Goal: Transaction & Acquisition: Download file/media

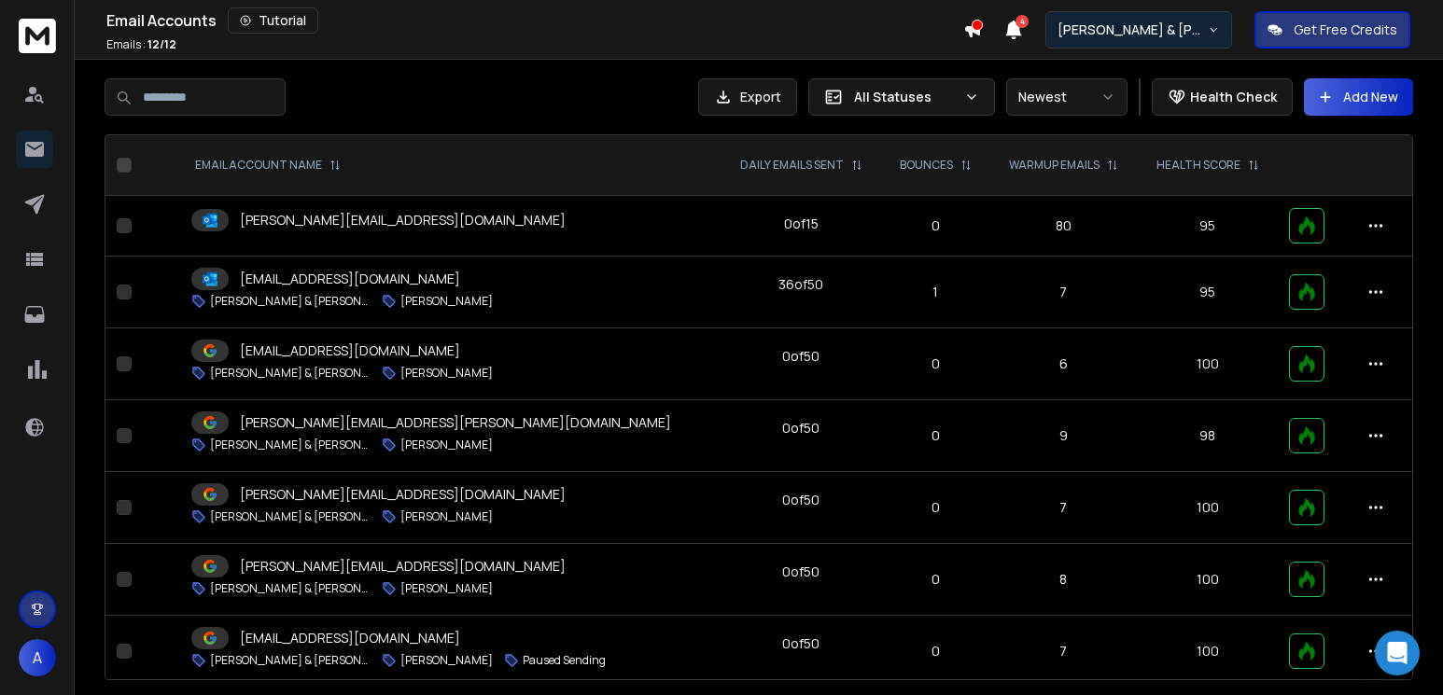
click at [1139, 35] on div "Baker & Hill" at bounding box center [1138, 30] width 162 height 19
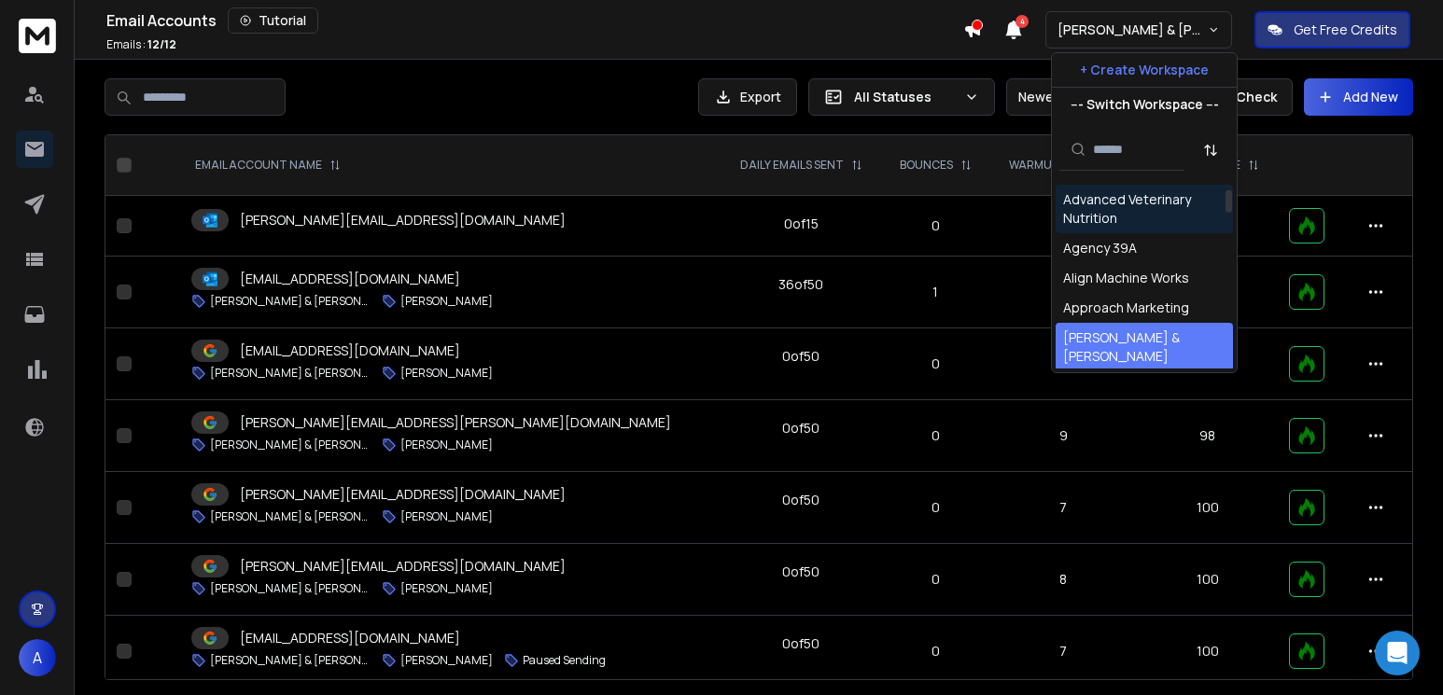
scroll to position [69, 0]
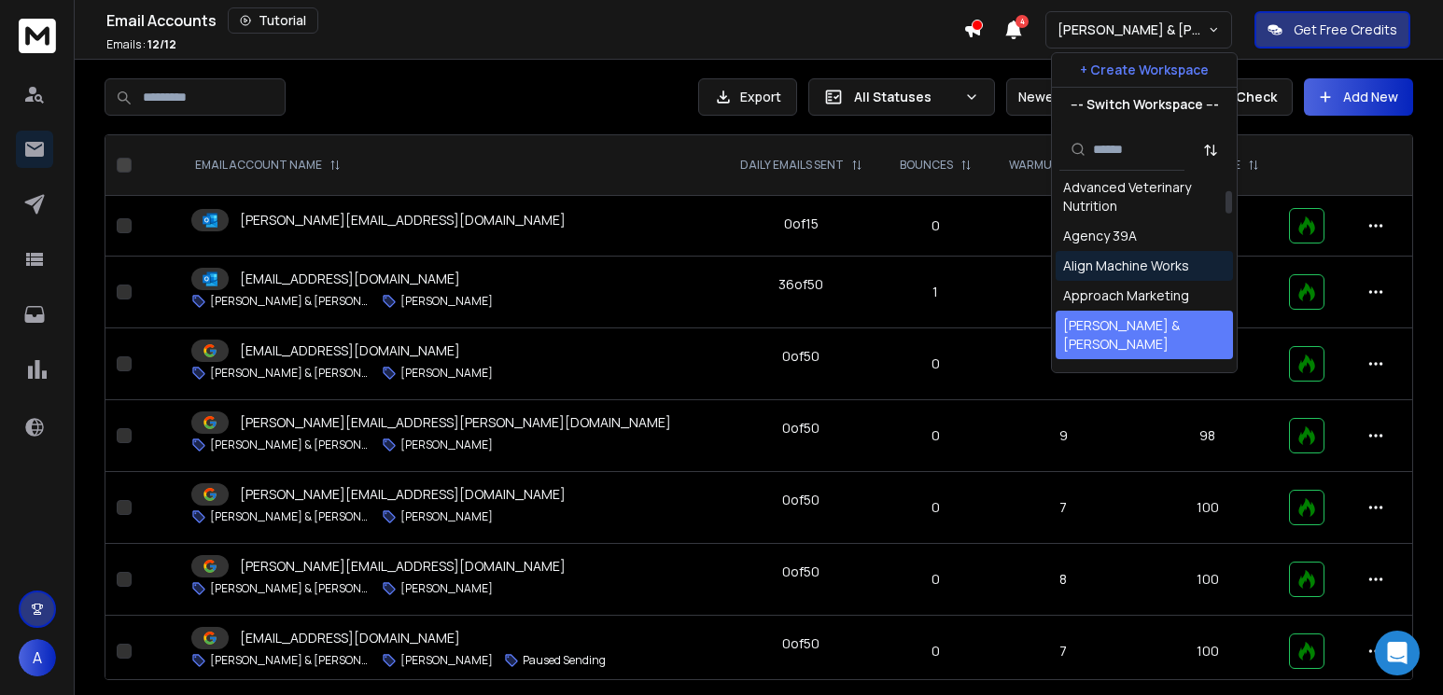
click at [1138, 257] on div "Align Machine Works" at bounding box center [1126, 266] width 126 height 19
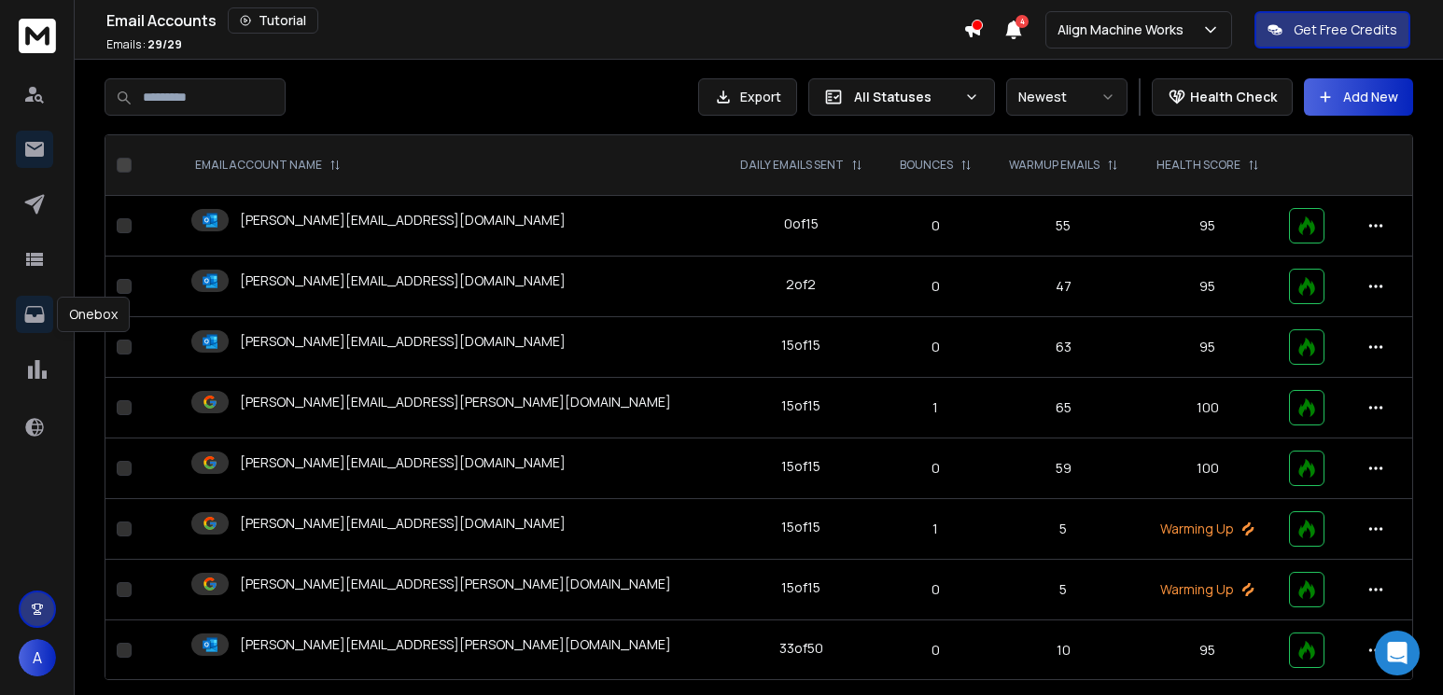
click at [32, 316] on icon at bounding box center [34, 314] width 20 height 17
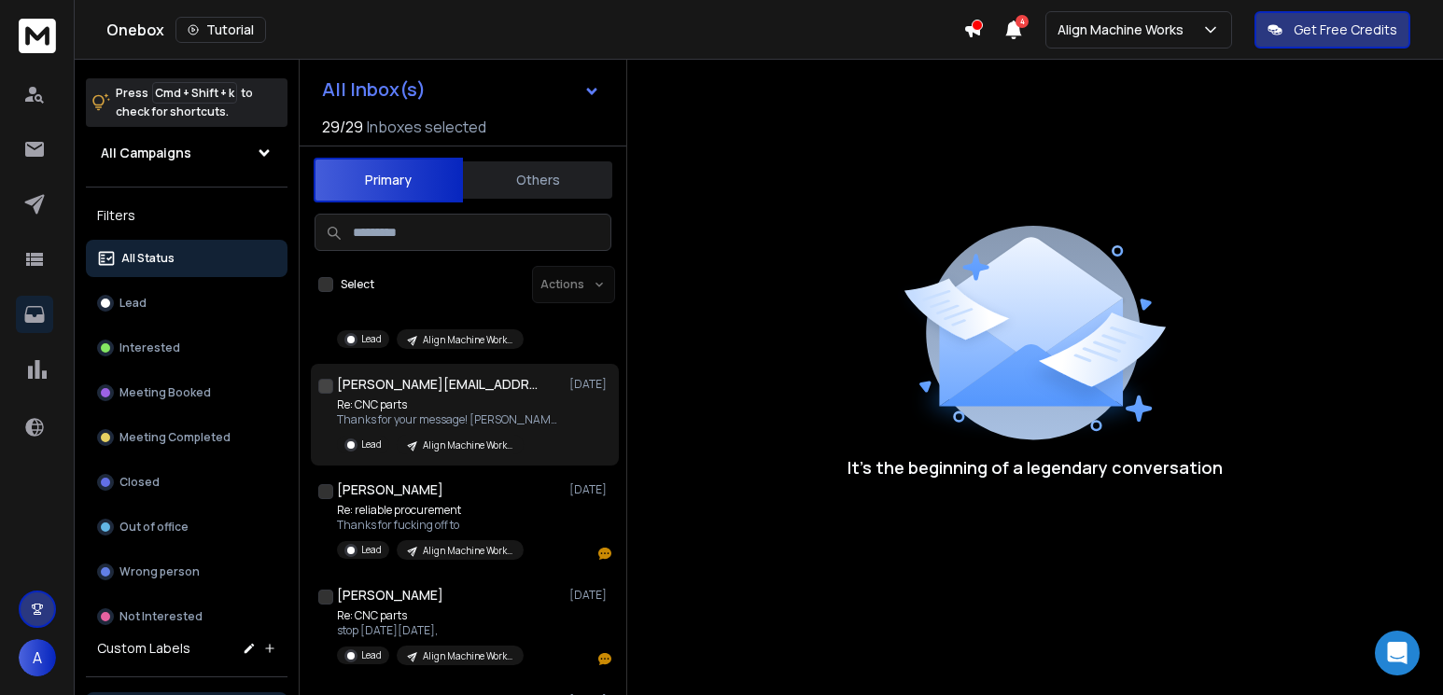
scroll to position [819, 0]
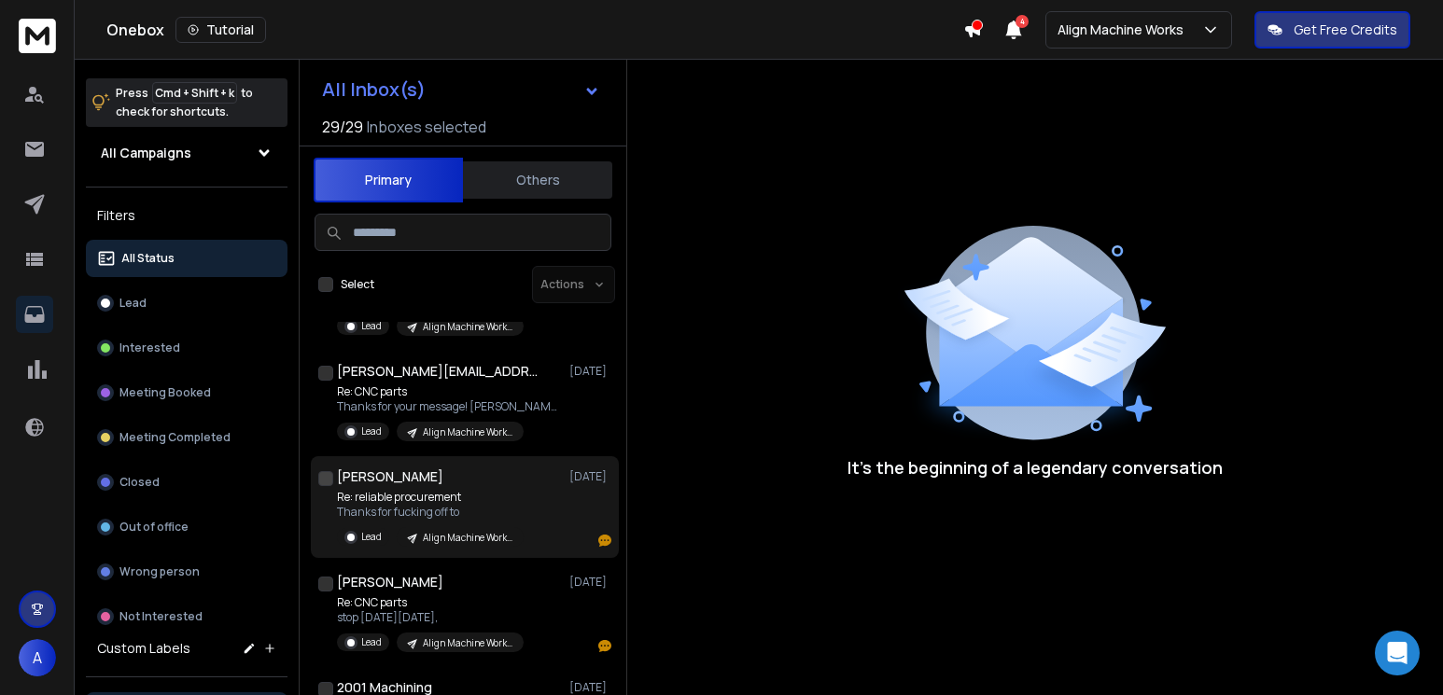
click at [498, 500] on p "Re: reliable procurement" at bounding box center [430, 497] width 187 height 15
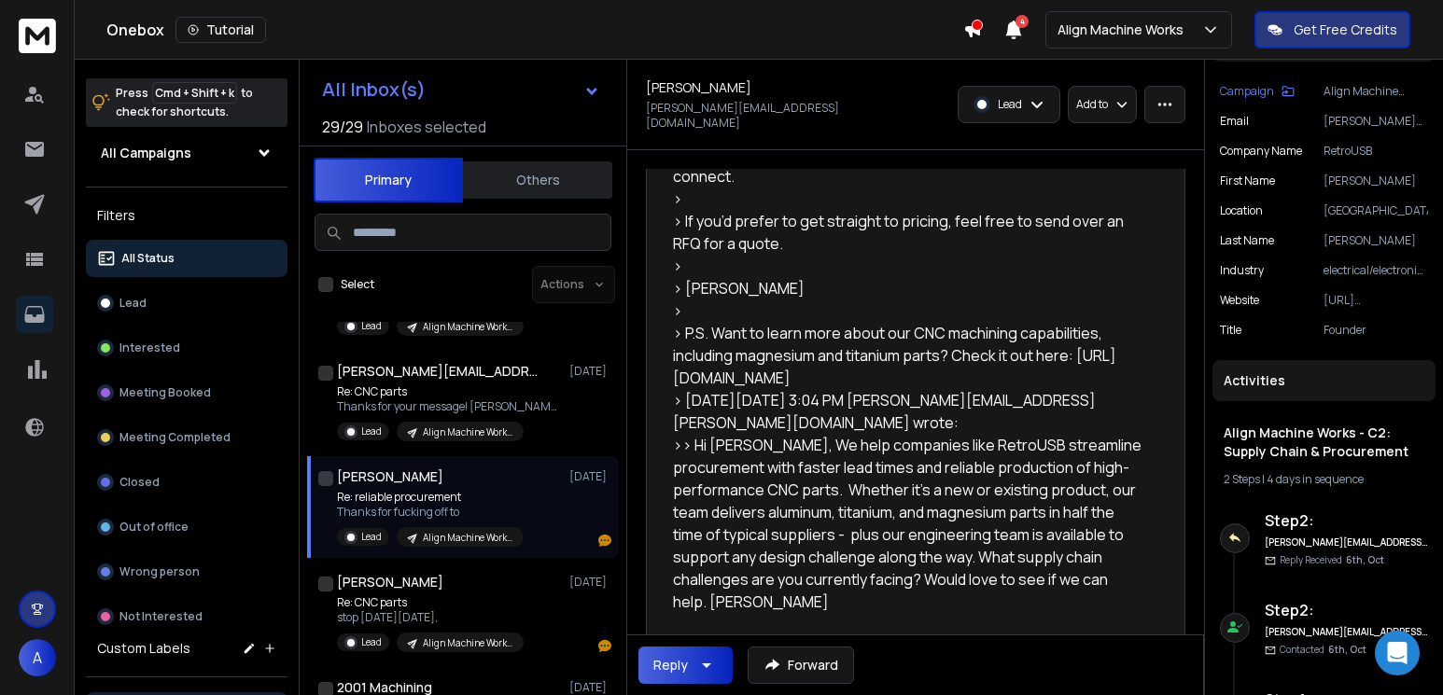
scroll to position [458, 0]
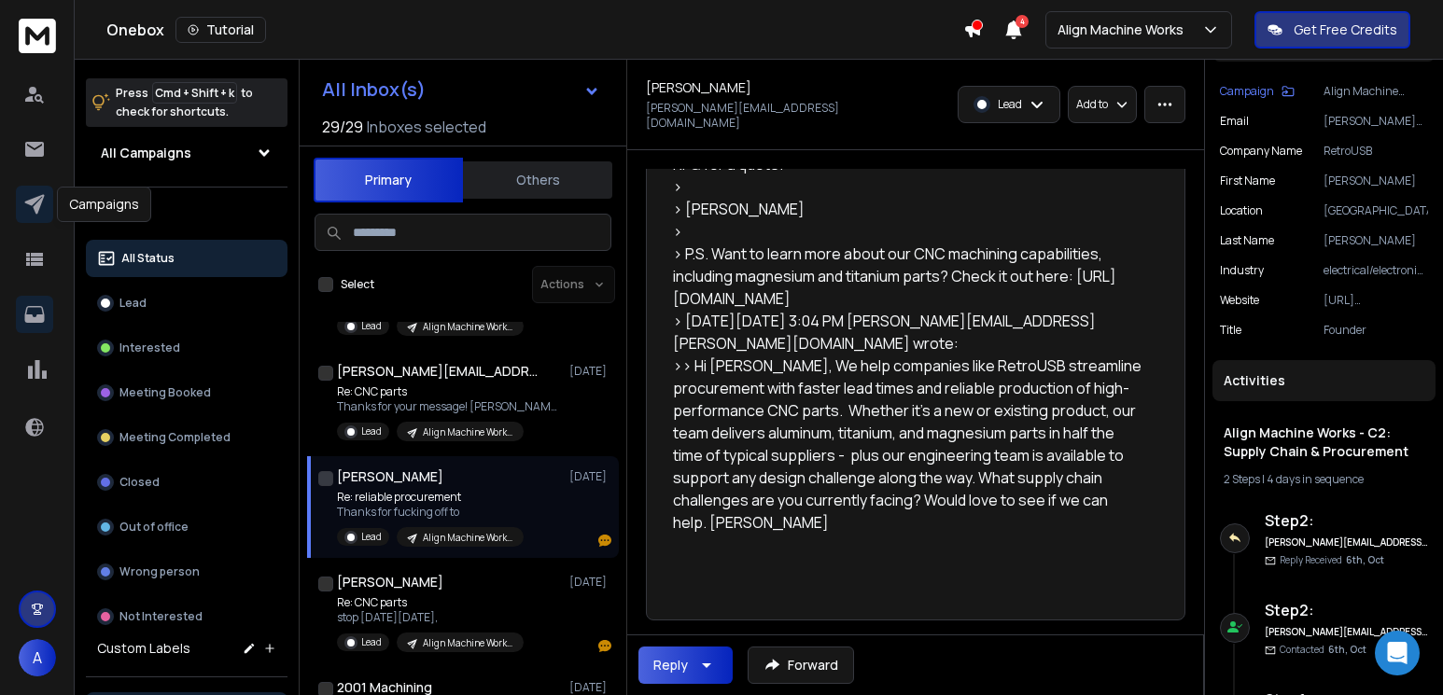
click at [39, 208] on icon at bounding box center [34, 204] width 22 height 22
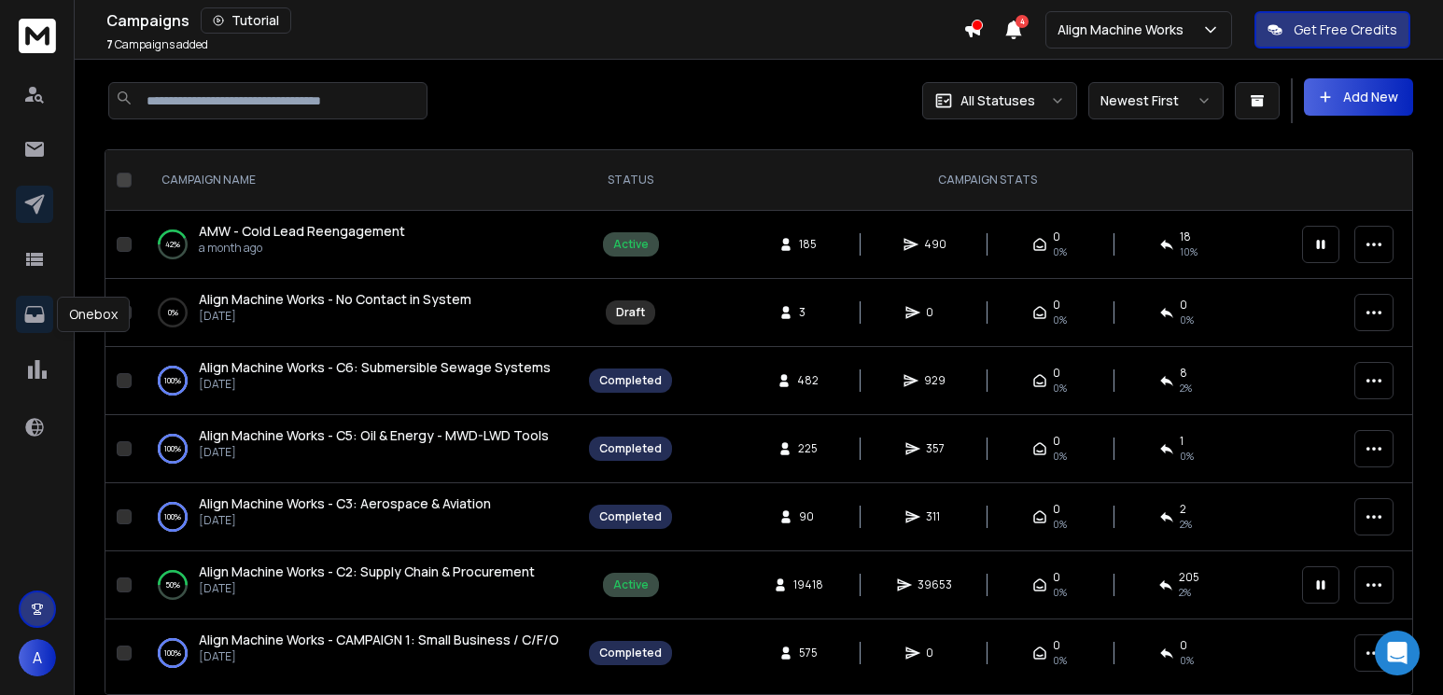
click at [36, 309] on icon at bounding box center [34, 314] width 22 height 22
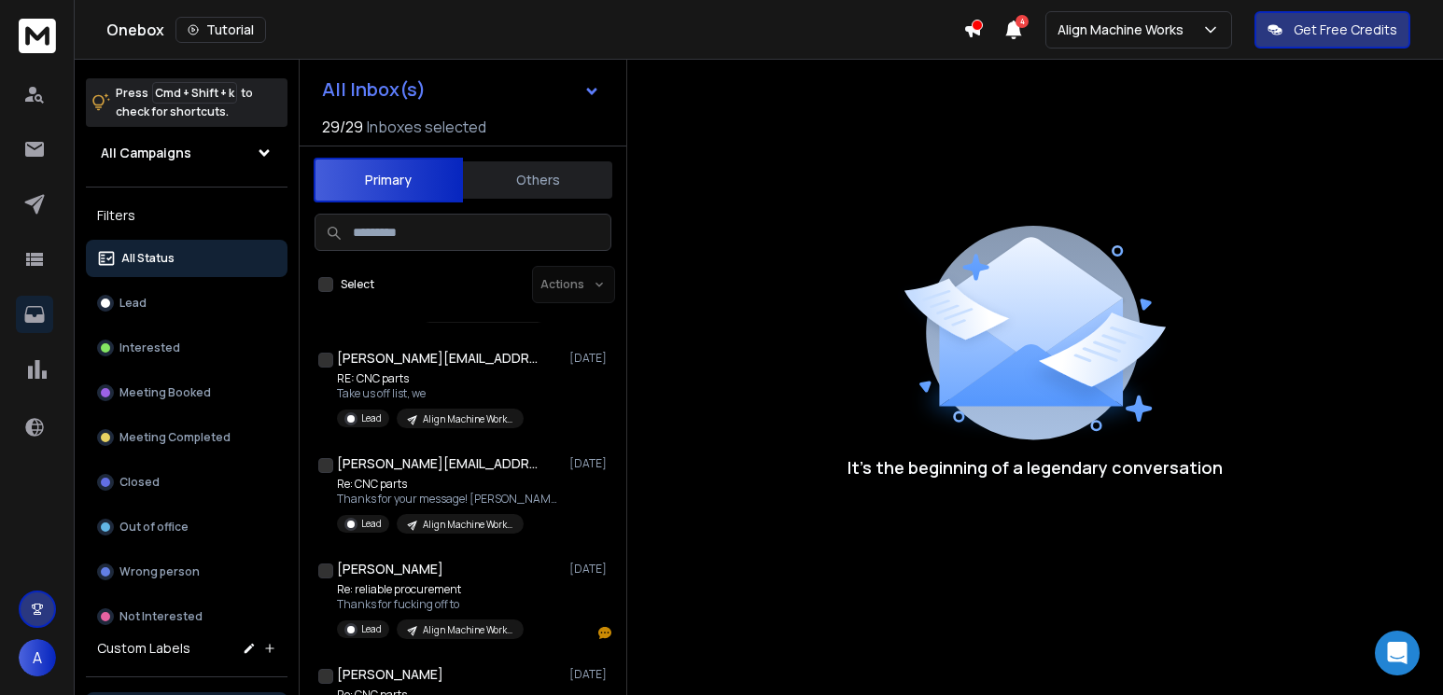
scroll to position [758, 0]
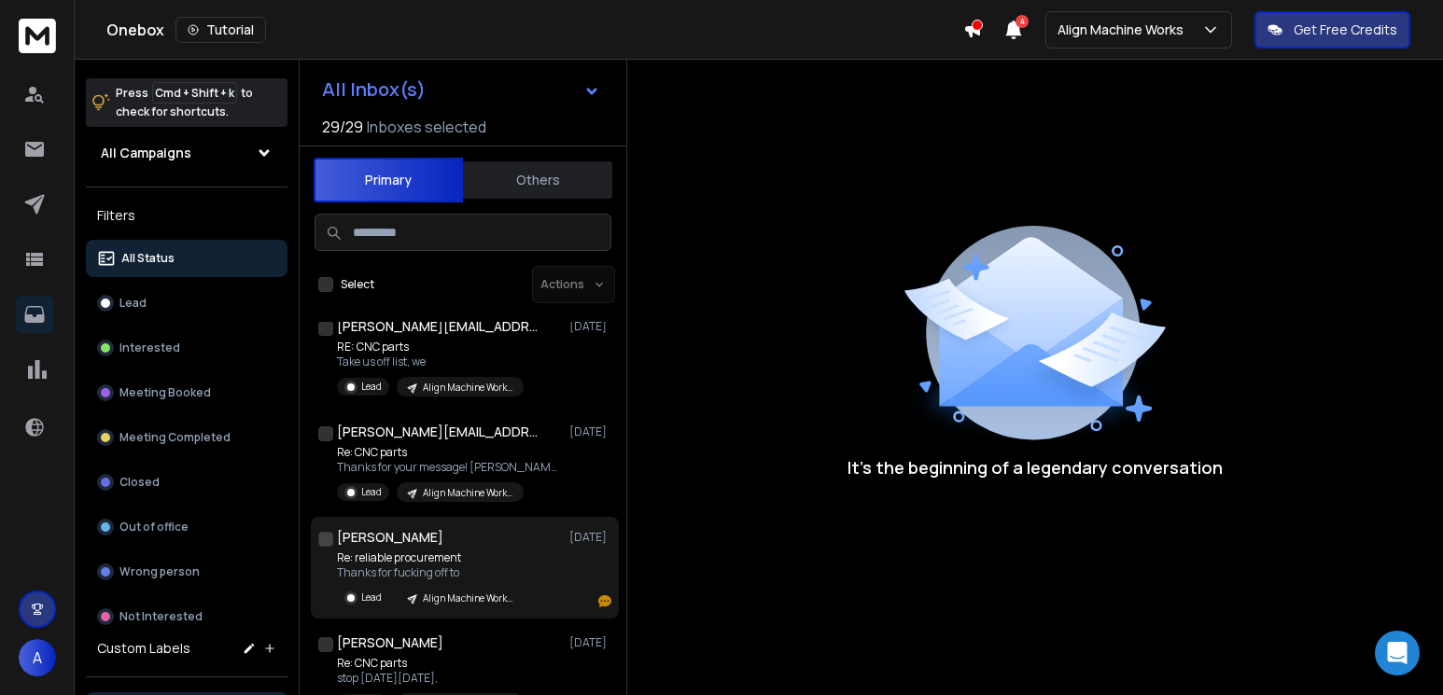
click at [469, 538] on div "[PERSON_NAME] [DATE]" at bounding box center [474, 537] width 274 height 19
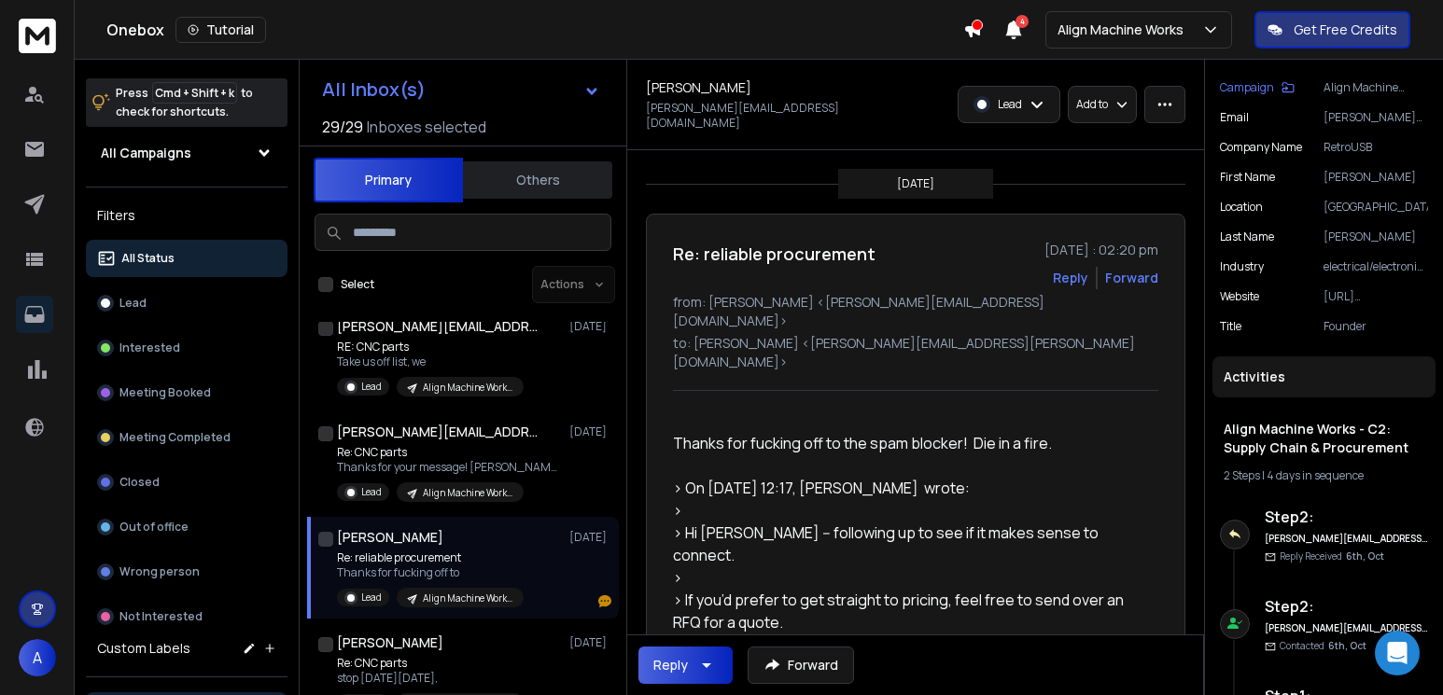
scroll to position [56, 0]
click at [24, 202] on icon at bounding box center [34, 205] width 20 height 20
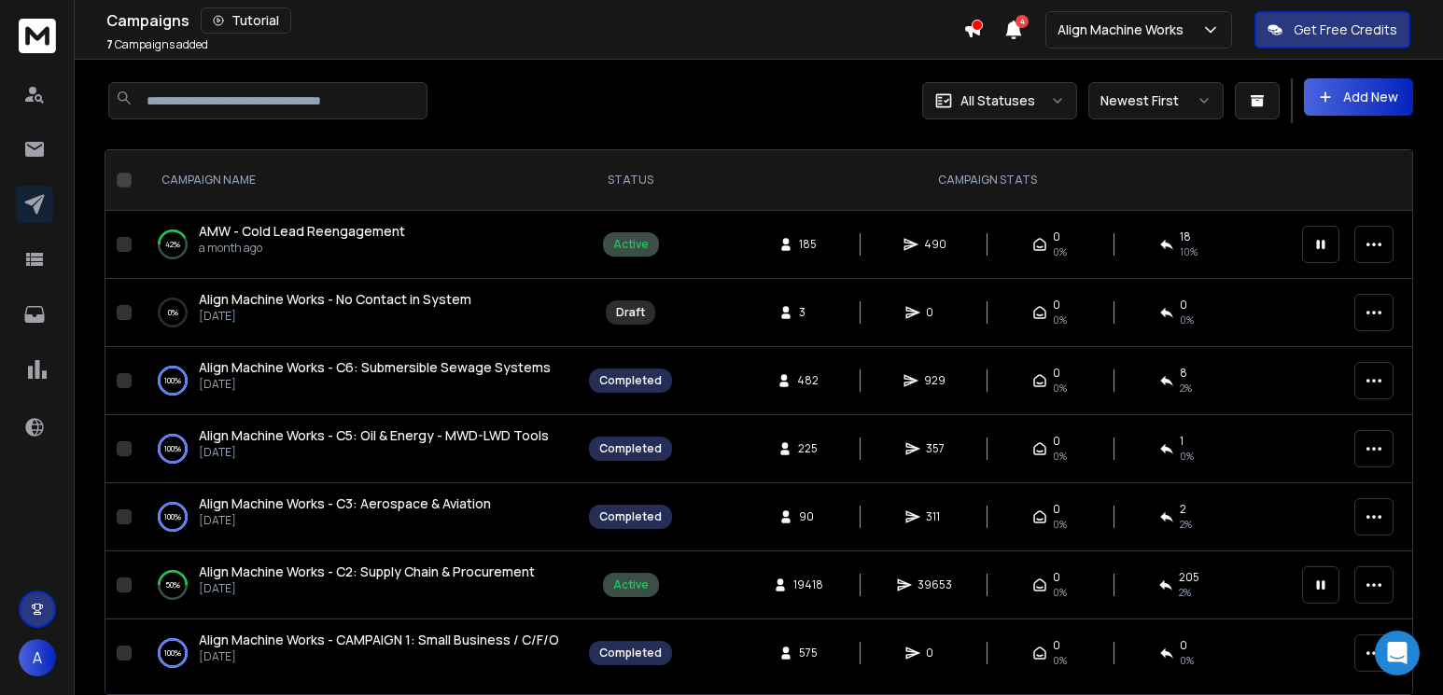
scroll to position [7, 0]
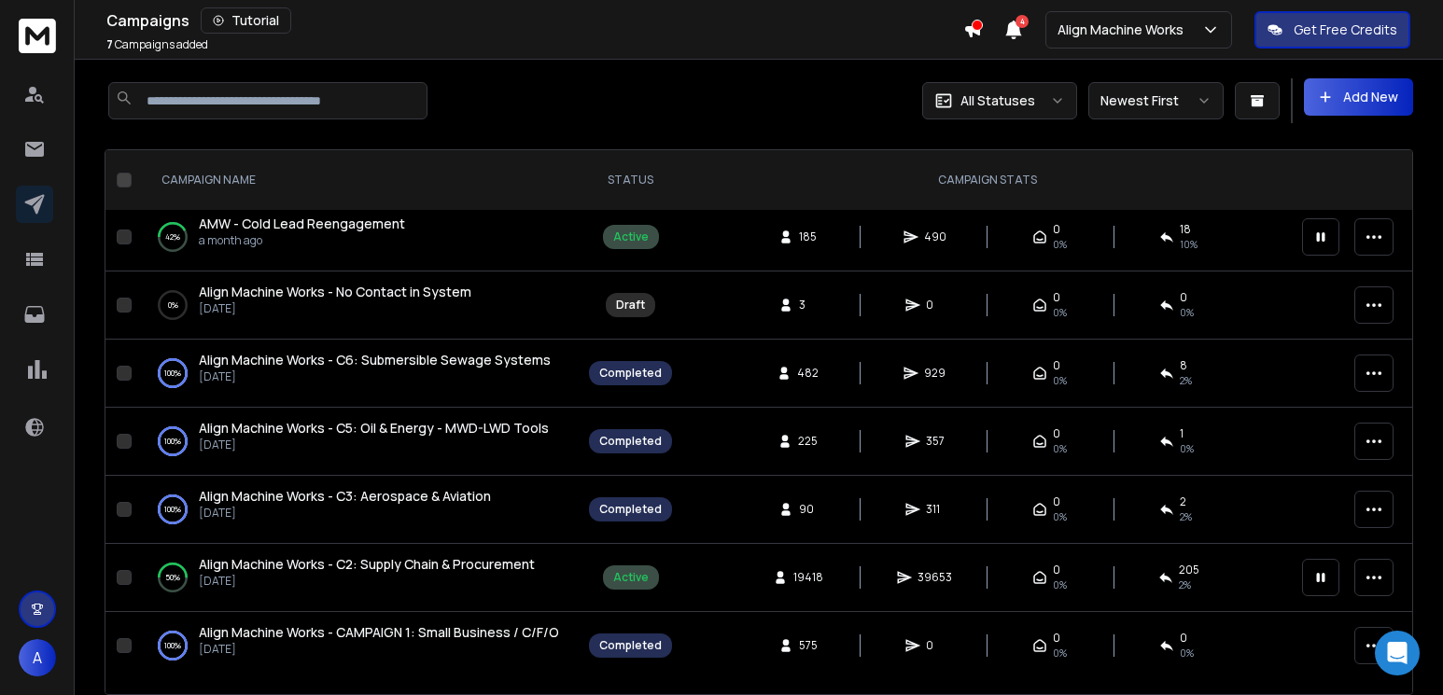
click at [419, 569] on span "Align Machine Works - C2: Supply Chain & Procurement" at bounding box center [367, 564] width 336 height 18
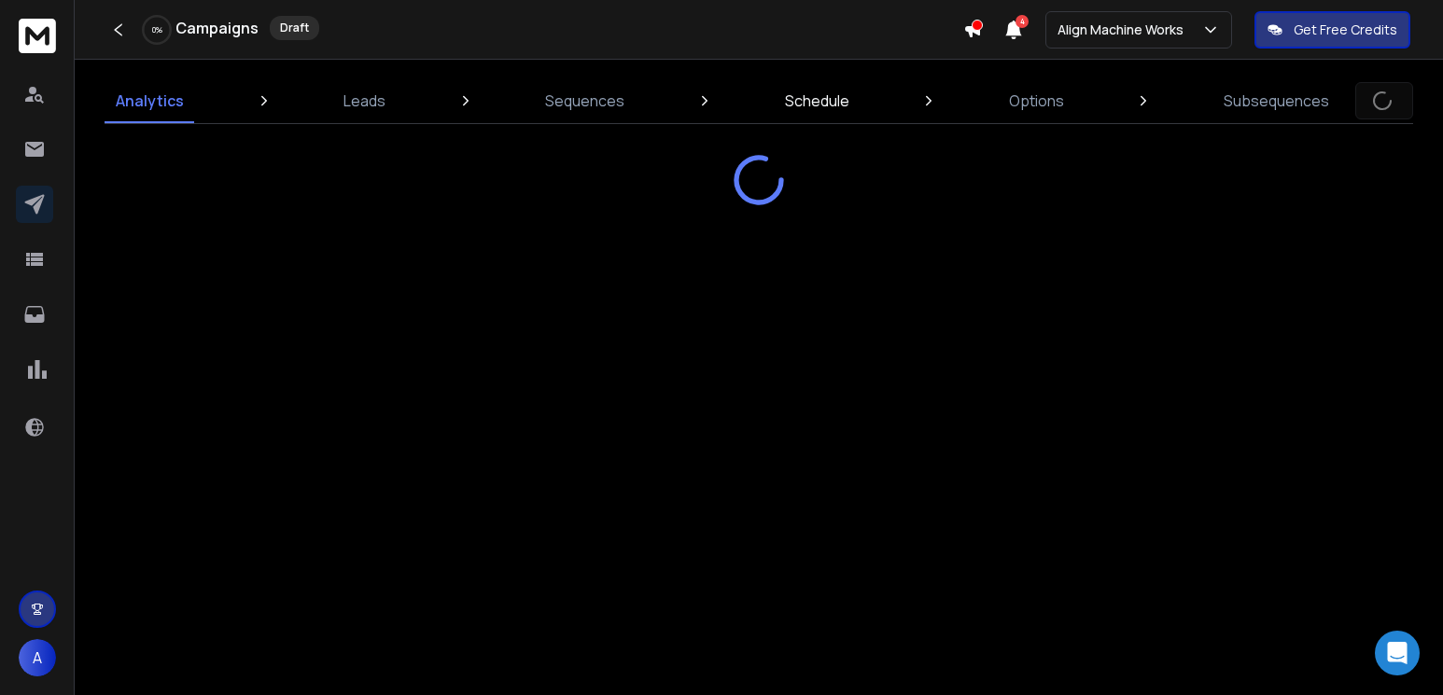
click at [837, 101] on p "Schedule" at bounding box center [817, 101] width 64 height 22
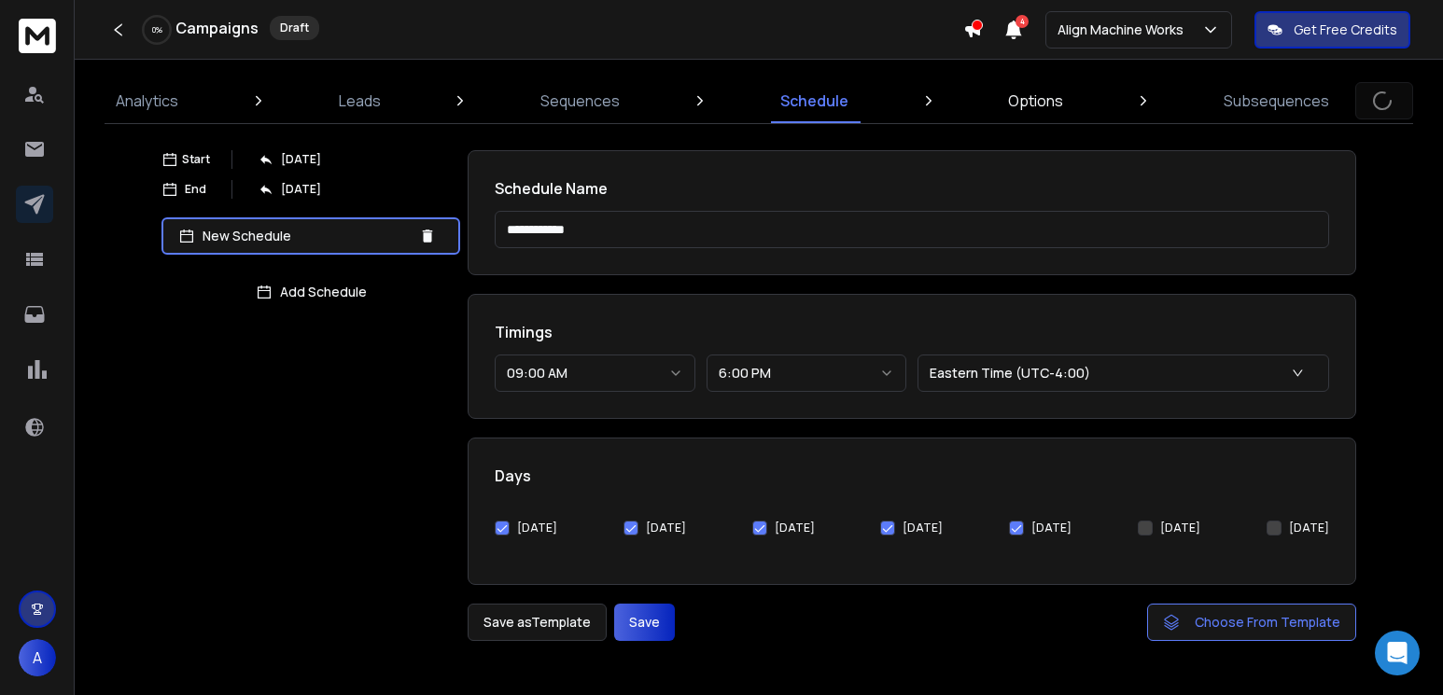
click at [1048, 101] on p "Options" at bounding box center [1035, 101] width 55 height 22
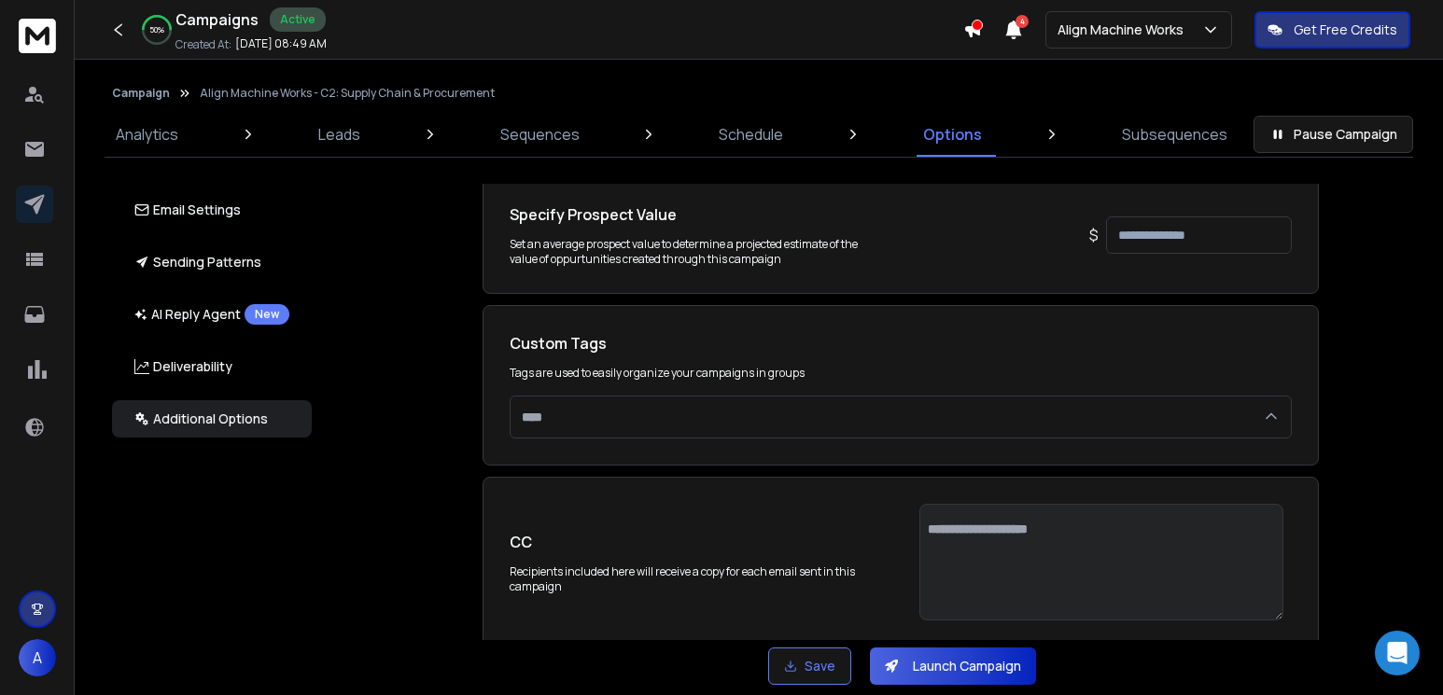
scroll to position [3873, 0]
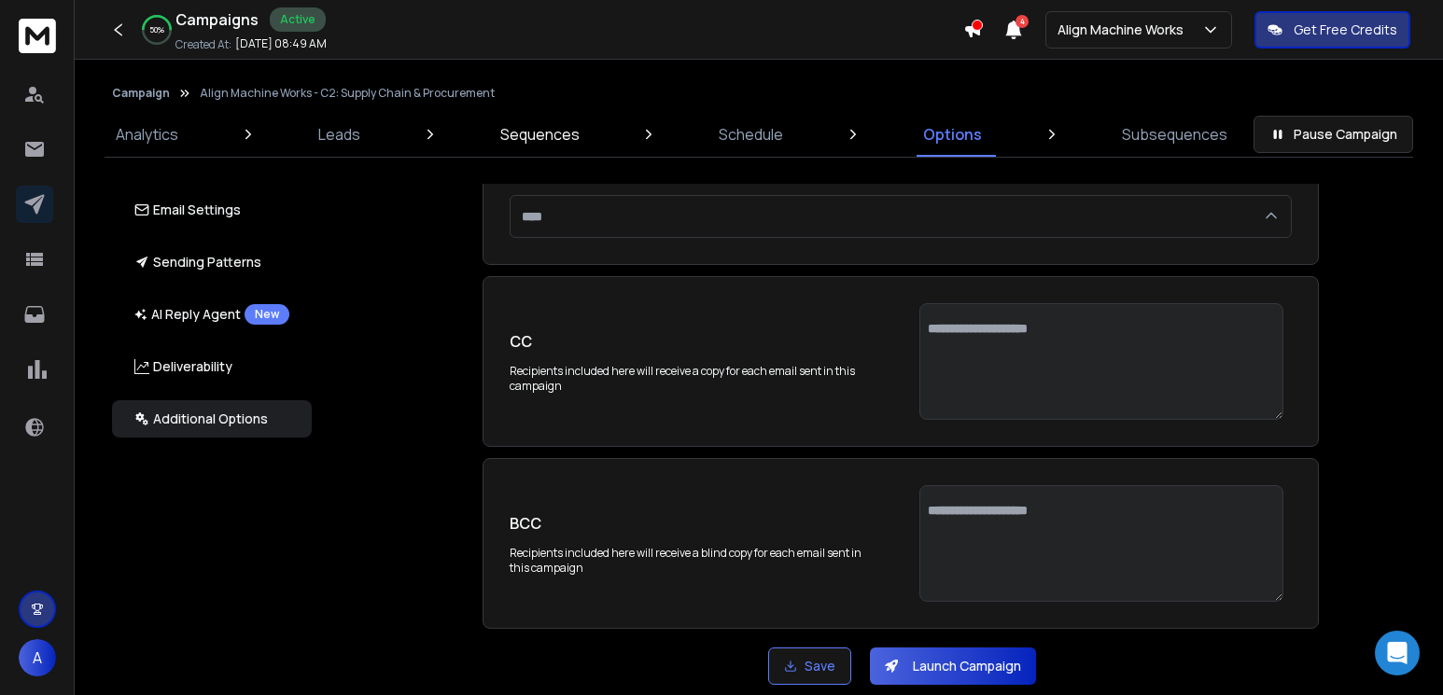
click at [551, 138] on p "Sequences" at bounding box center [539, 134] width 79 height 22
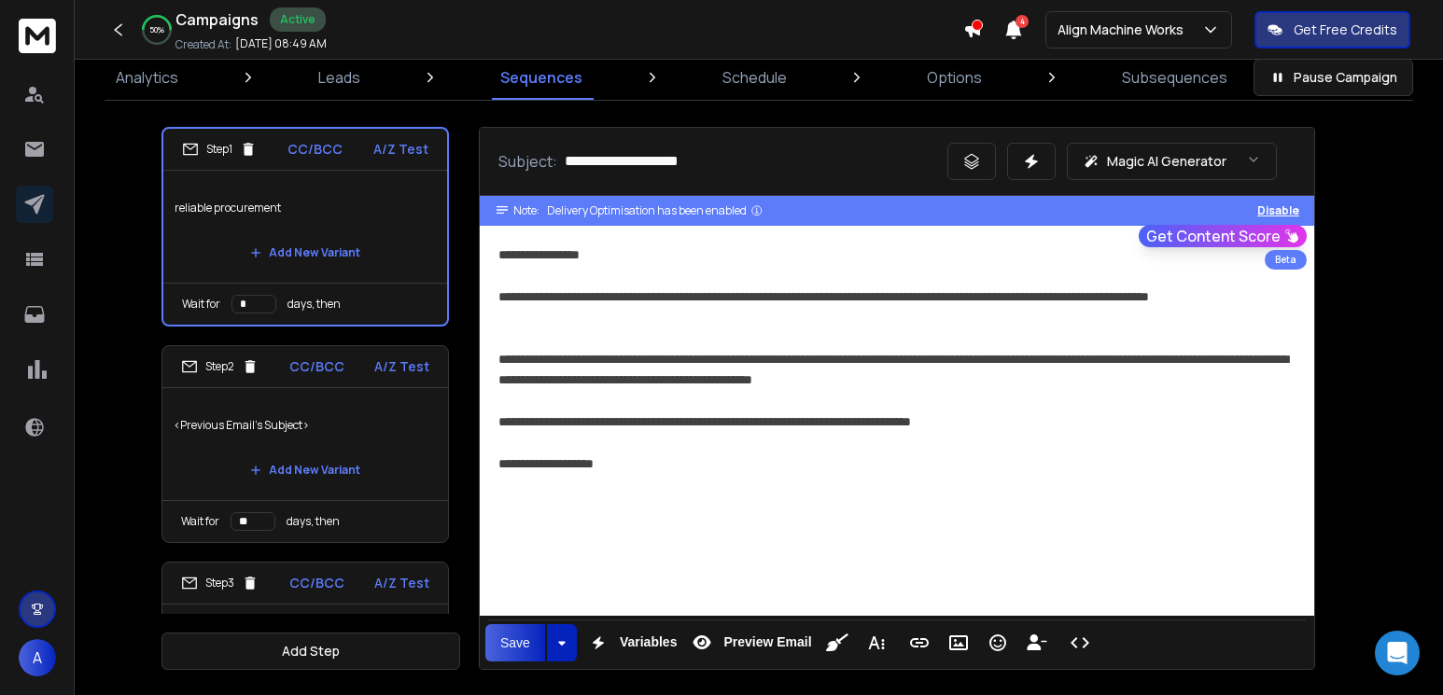
scroll to position [58, 0]
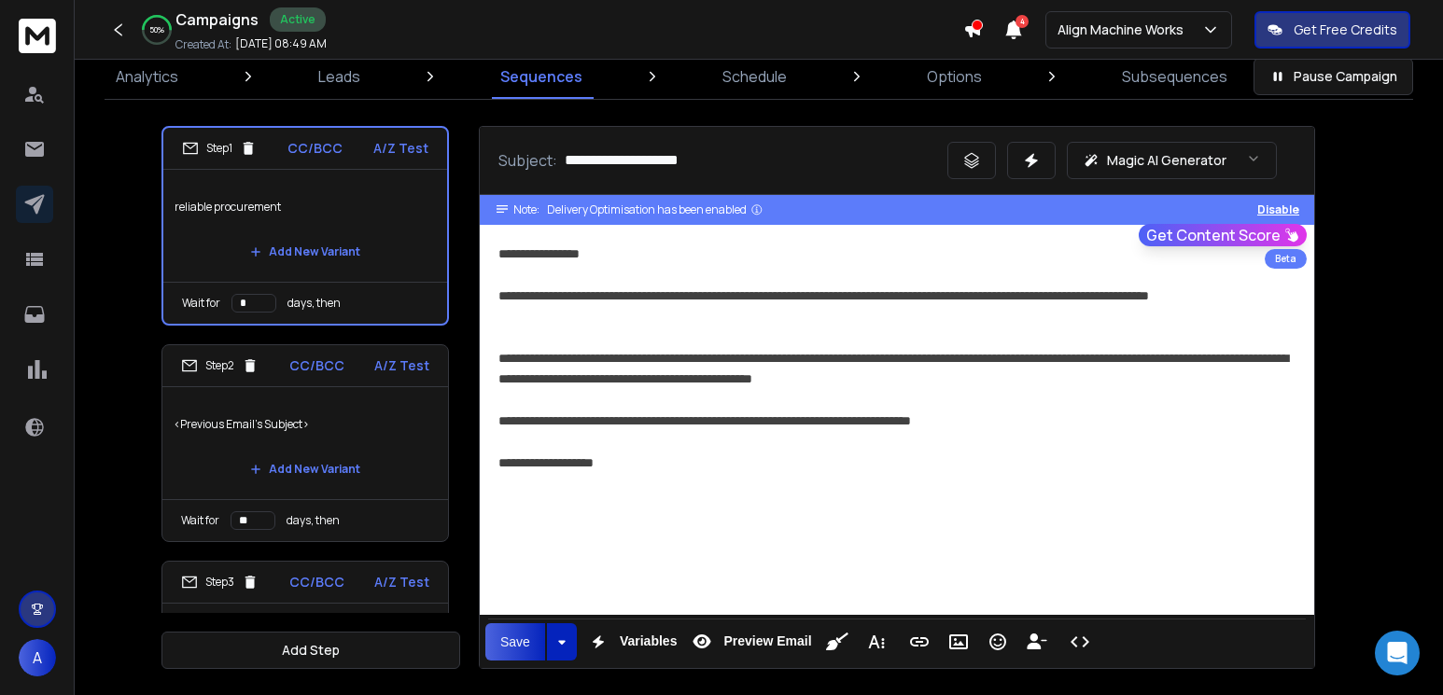
click at [347, 429] on p "<Previous Email's Subject>" at bounding box center [305, 425] width 263 height 52
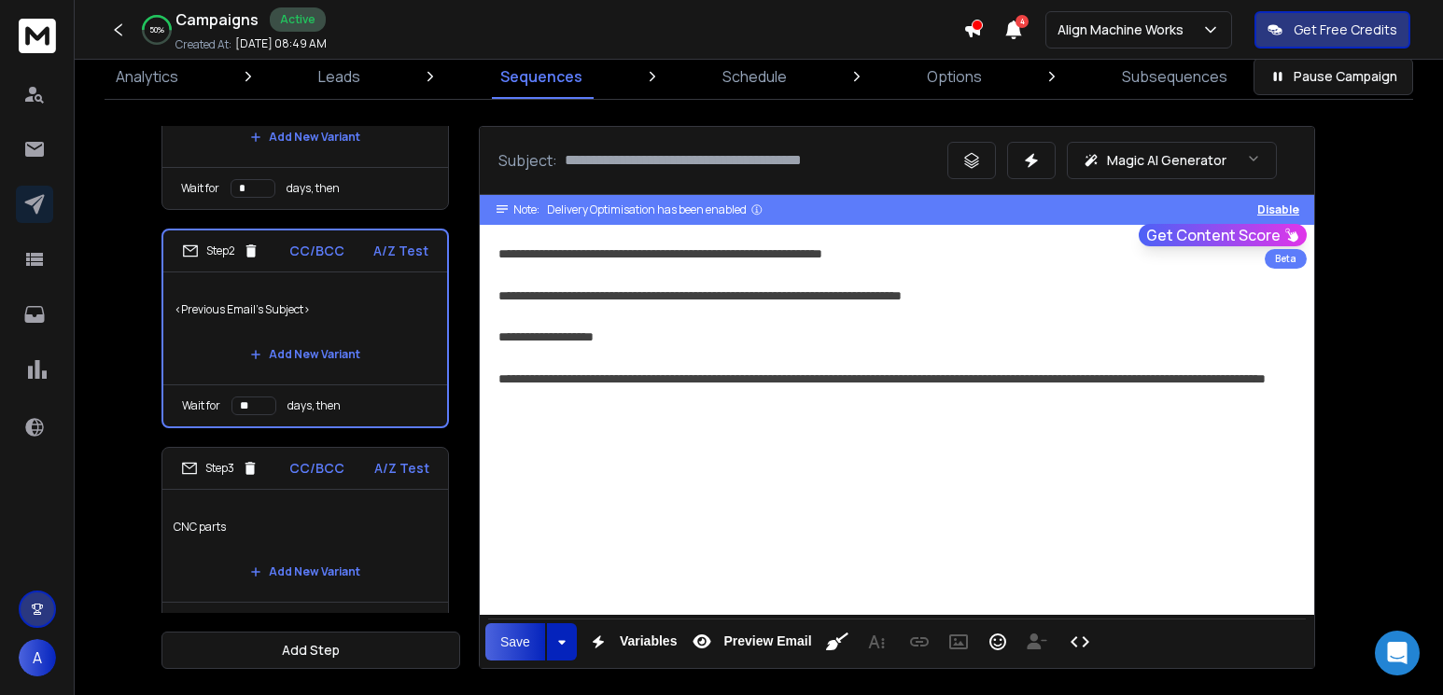
scroll to position [186, 0]
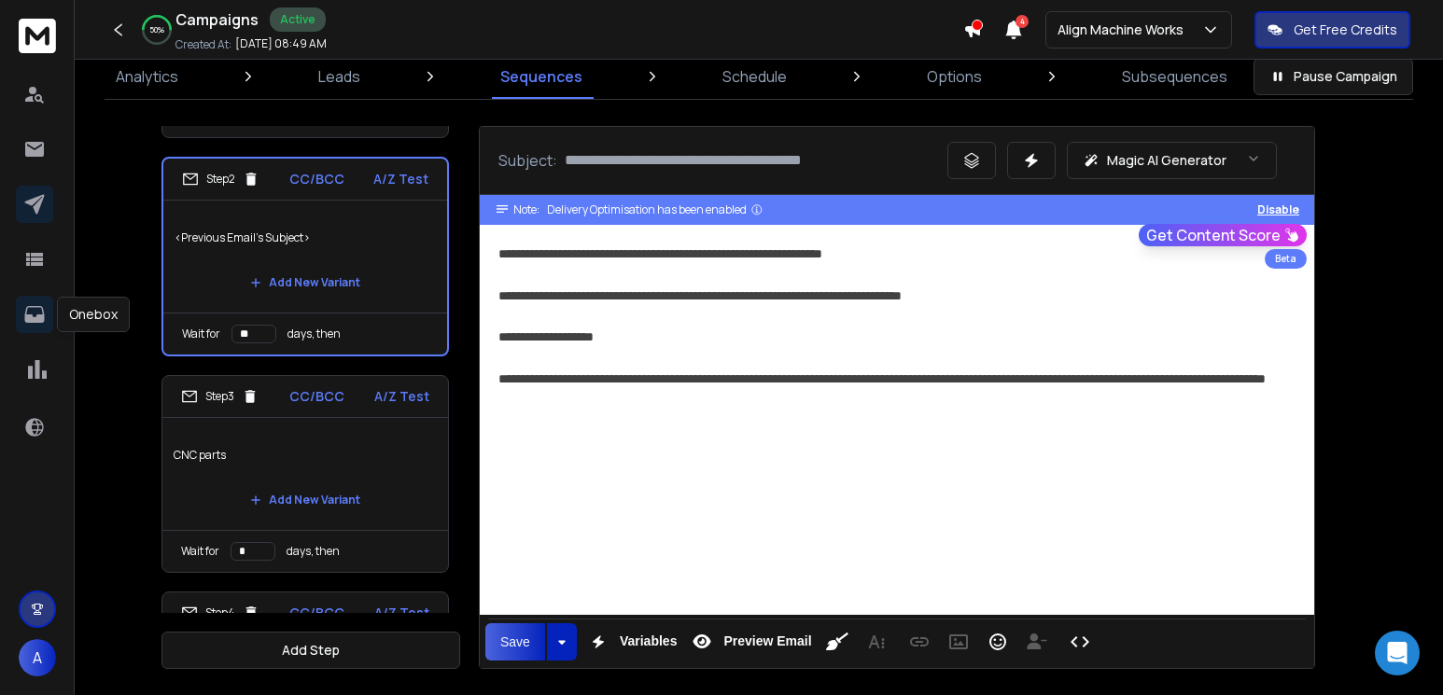
click at [44, 306] on icon at bounding box center [34, 314] width 22 height 22
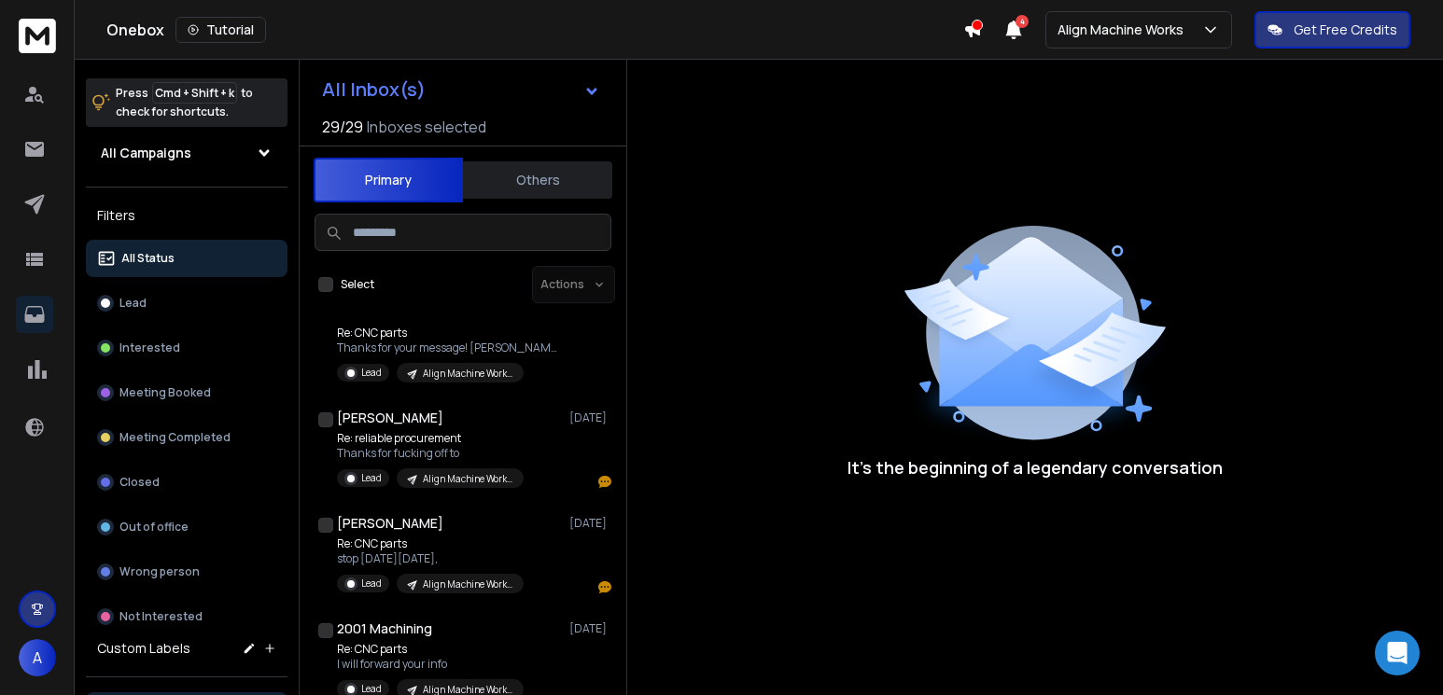
scroll to position [881, 0]
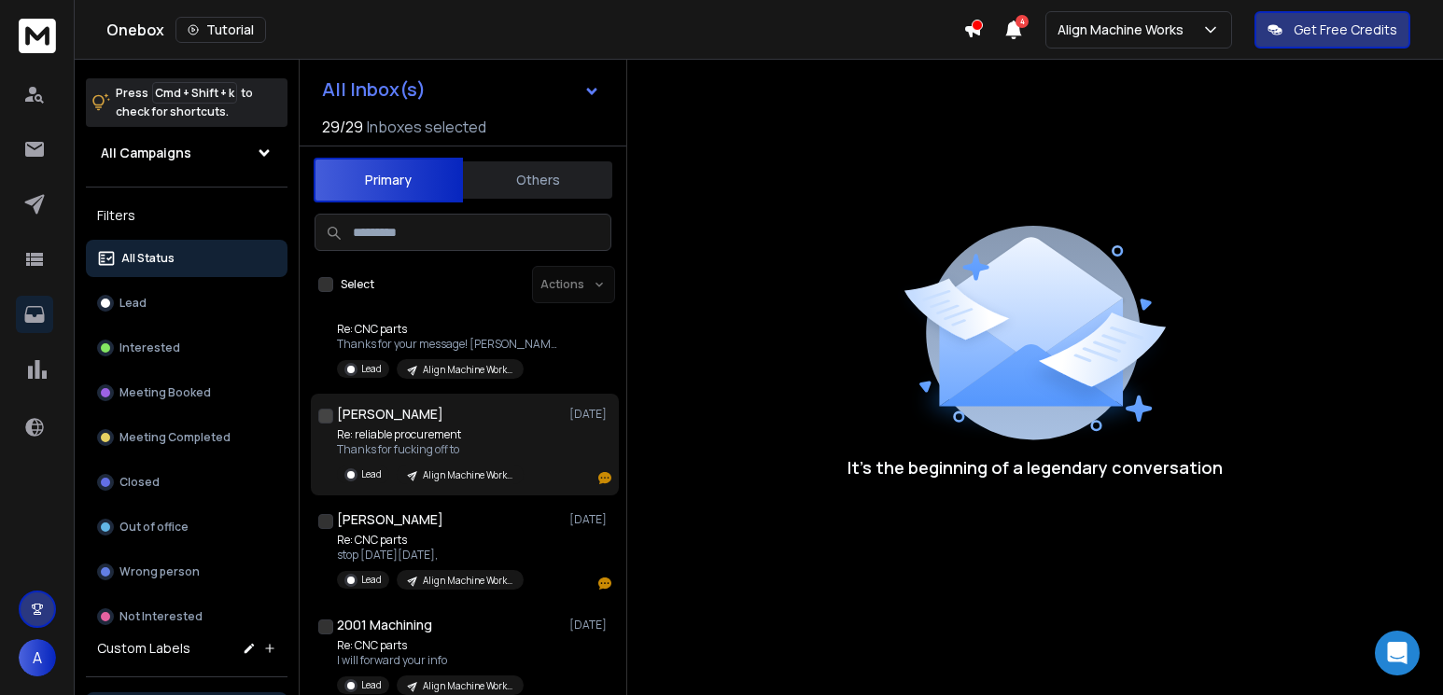
click at [459, 432] on p "Re: reliable procurement" at bounding box center [430, 434] width 187 height 15
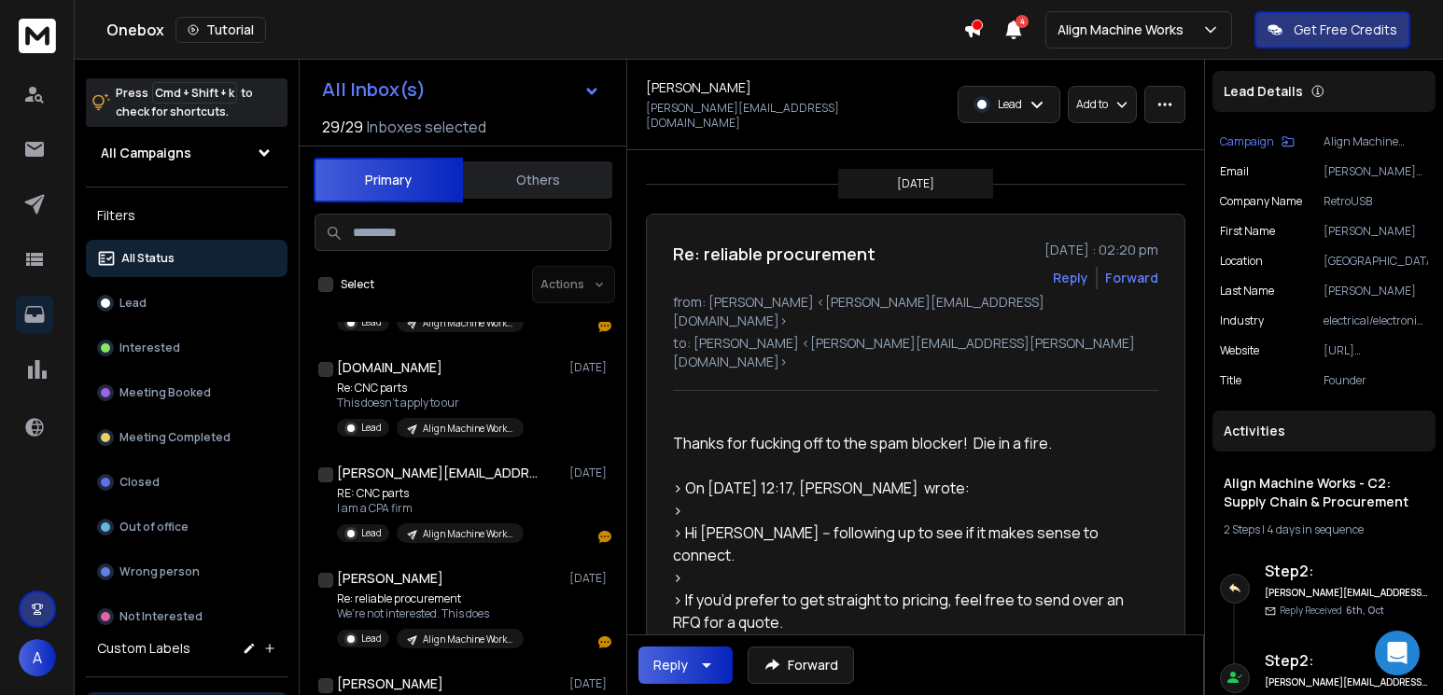
scroll to position [1369, 0]
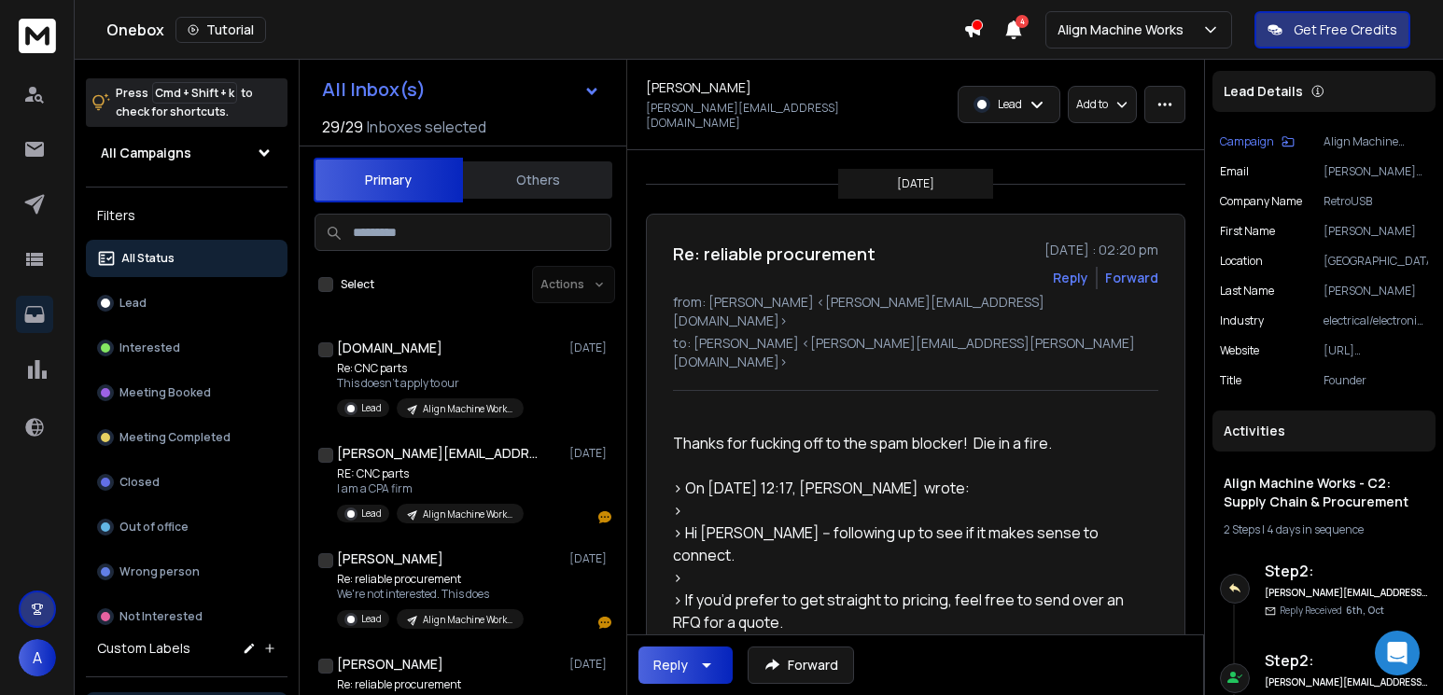
click at [416, 7] on div "Onebox Tutorial 4 Align Machine Works Get Free Credits" at bounding box center [721, 30] width 1443 height 60
click at [1181, 35] on p "Align Machine Works" at bounding box center [1123, 30] width 133 height 19
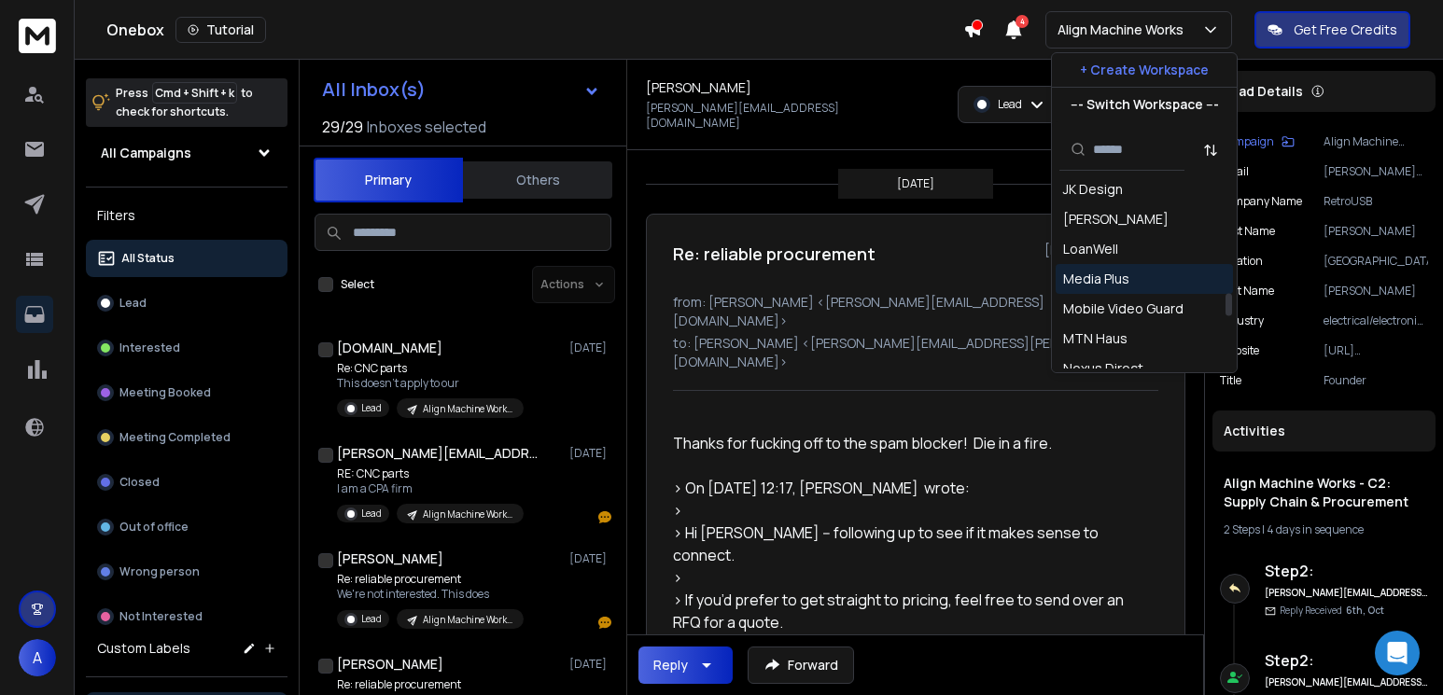
scroll to position [943, 0]
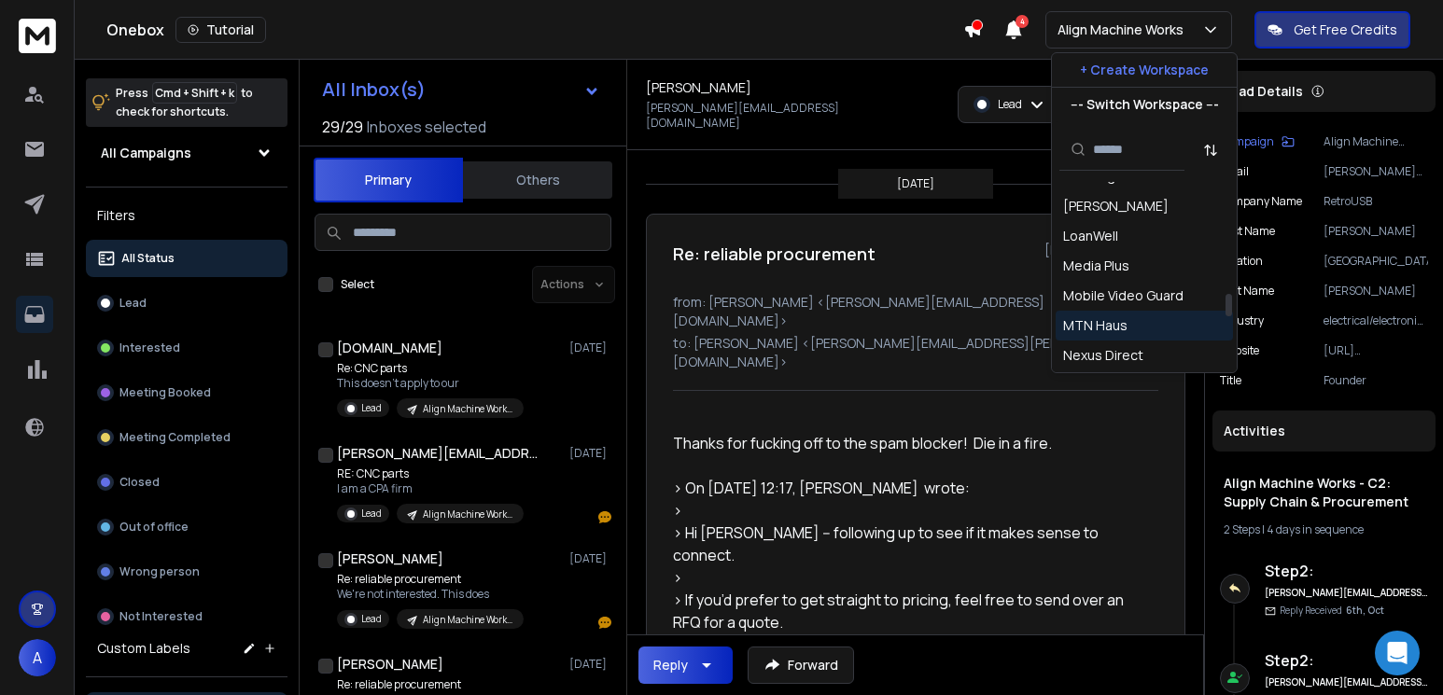
click at [1114, 316] on div "MTN Haus" at bounding box center [1095, 325] width 64 height 19
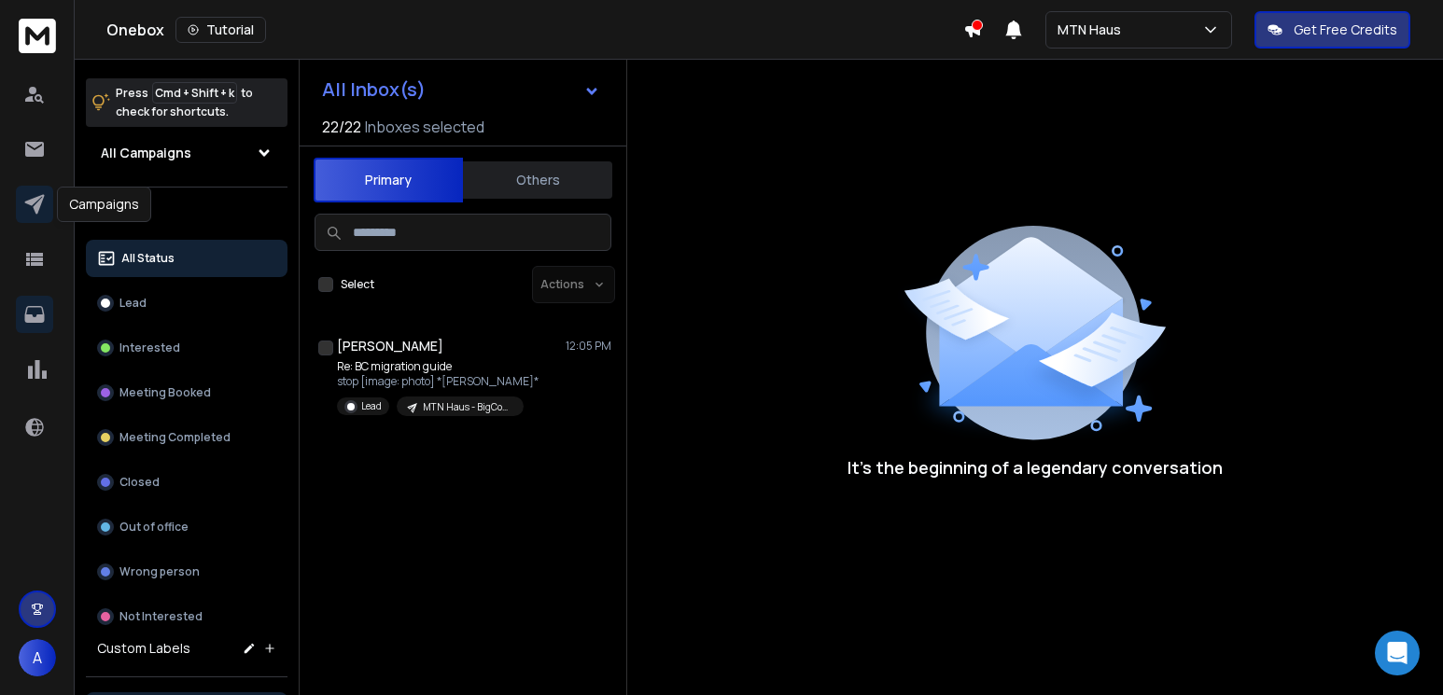
click at [27, 204] on icon at bounding box center [34, 204] width 22 height 22
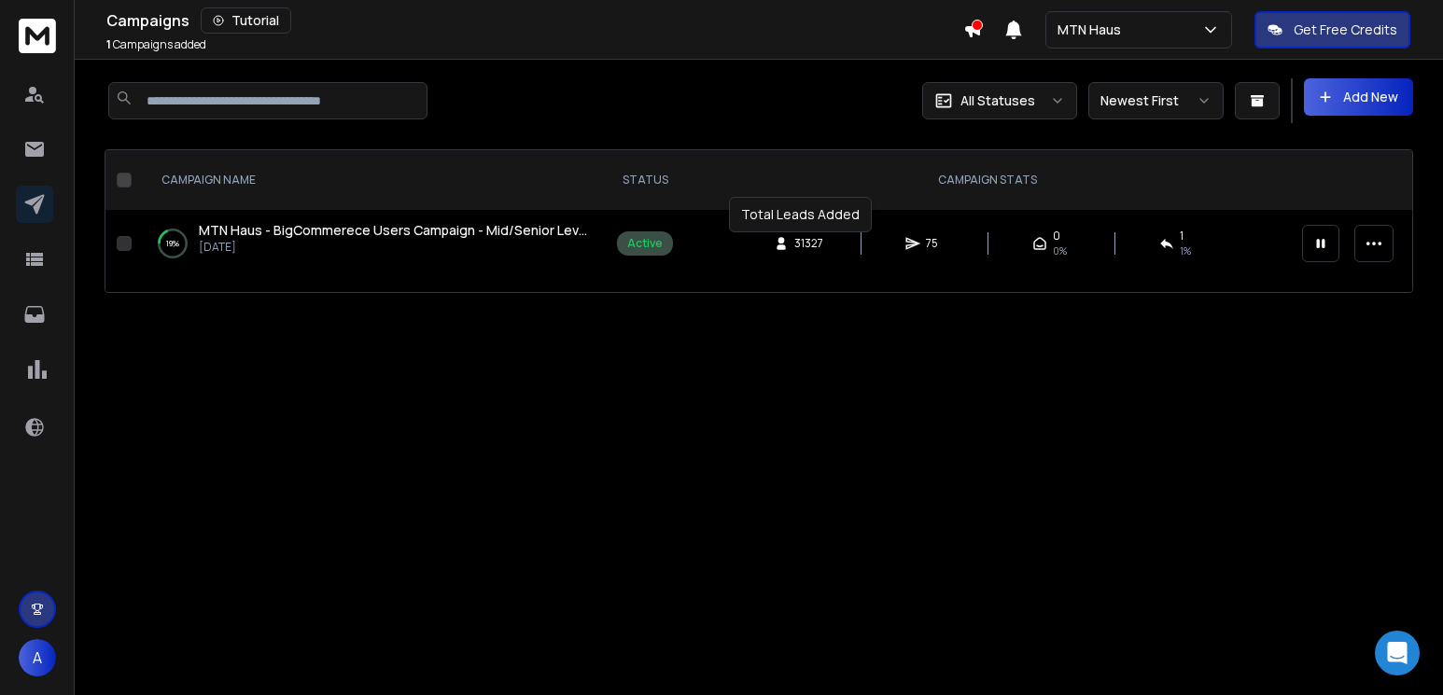
click at [797, 246] on span "31327" at bounding box center [808, 243] width 29 height 15
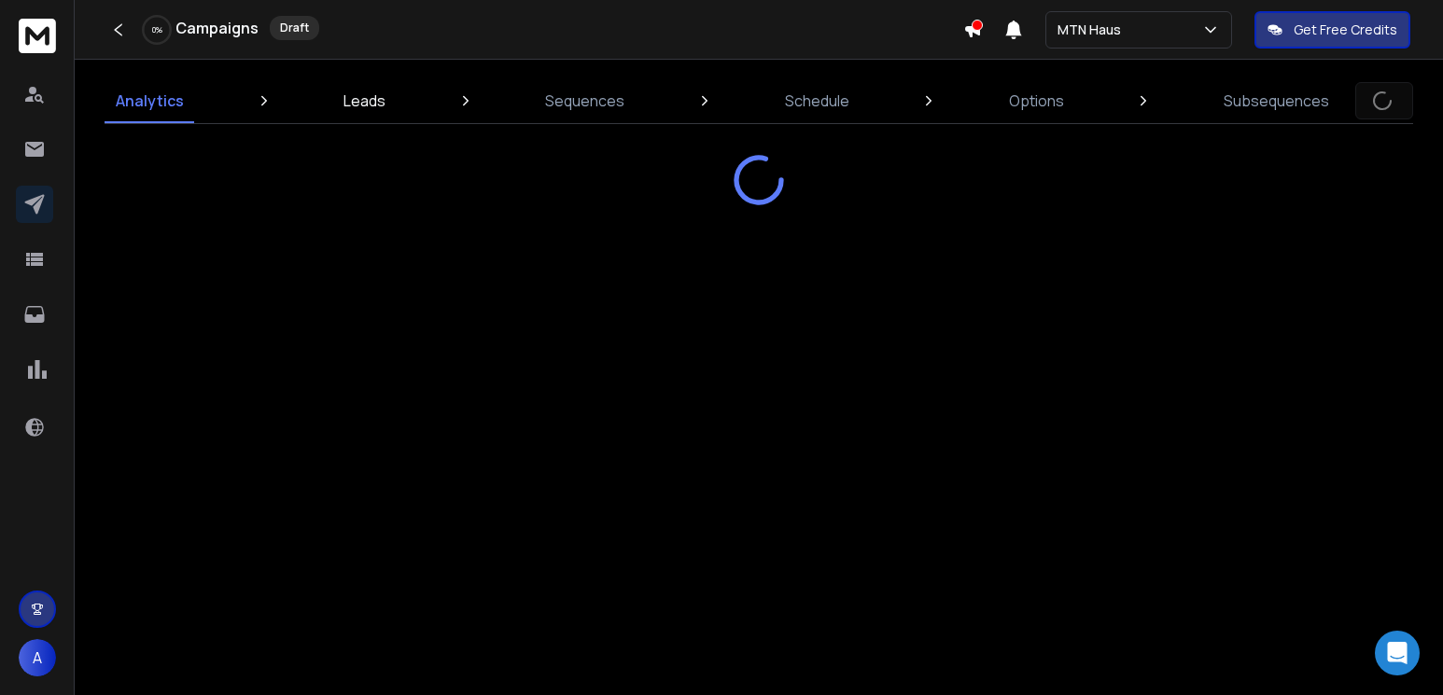
click at [370, 105] on p "Leads" at bounding box center [364, 101] width 42 height 22
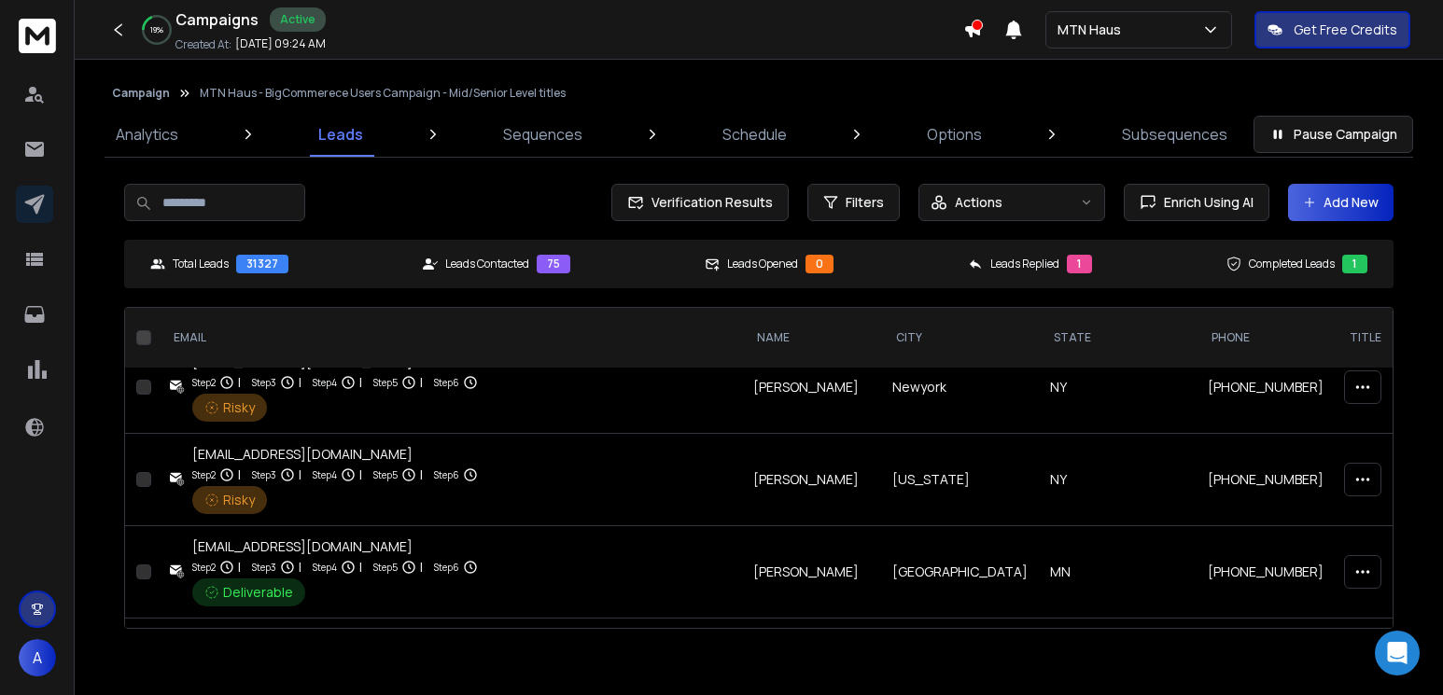
scroll to position [0, 252]
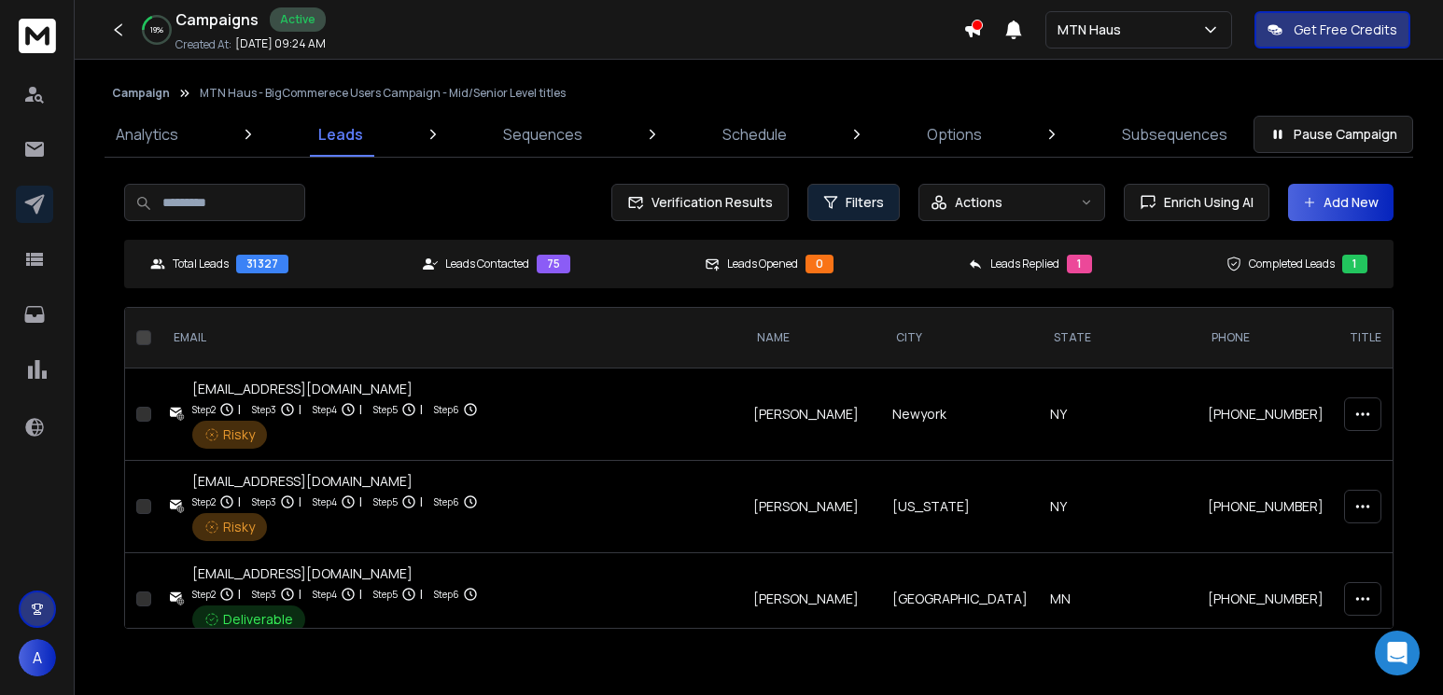
click at [882, 198] on span "Filters" at bounding box center [865, 202] width 38 height 19
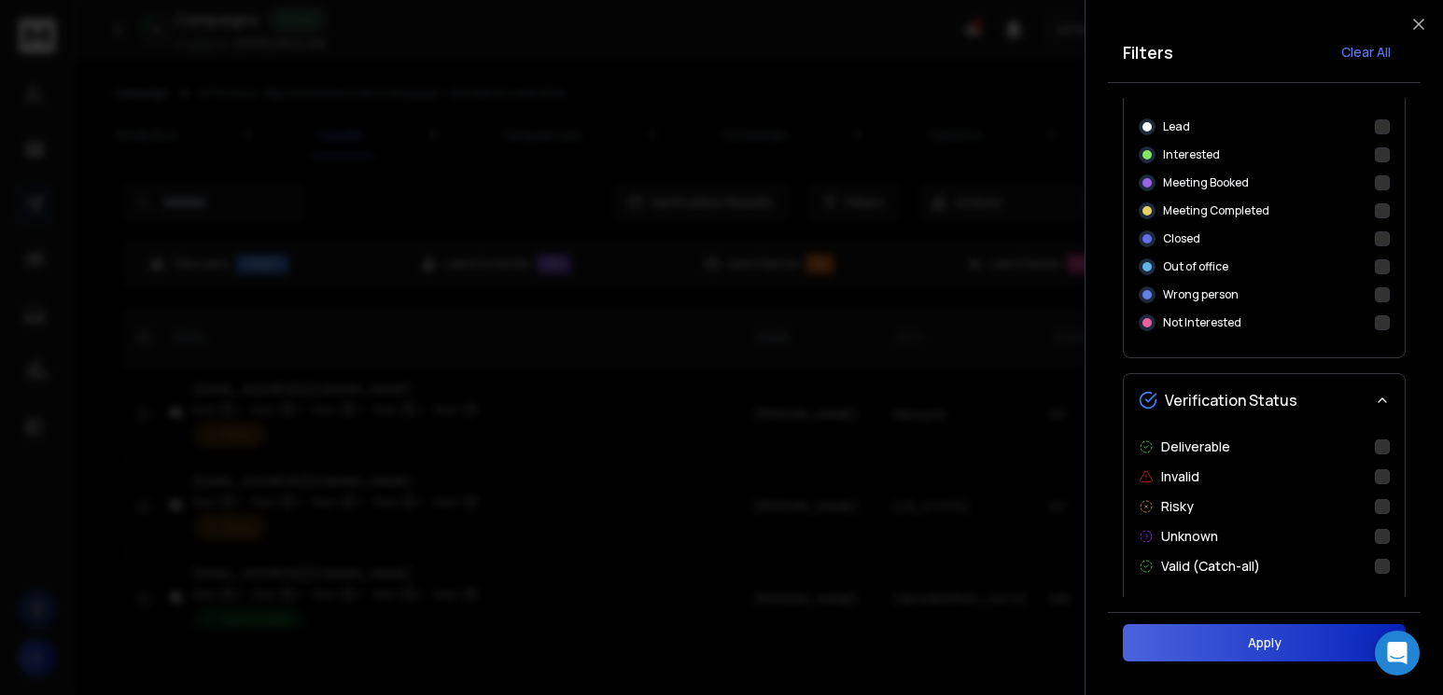
scroll to position [887, 0]
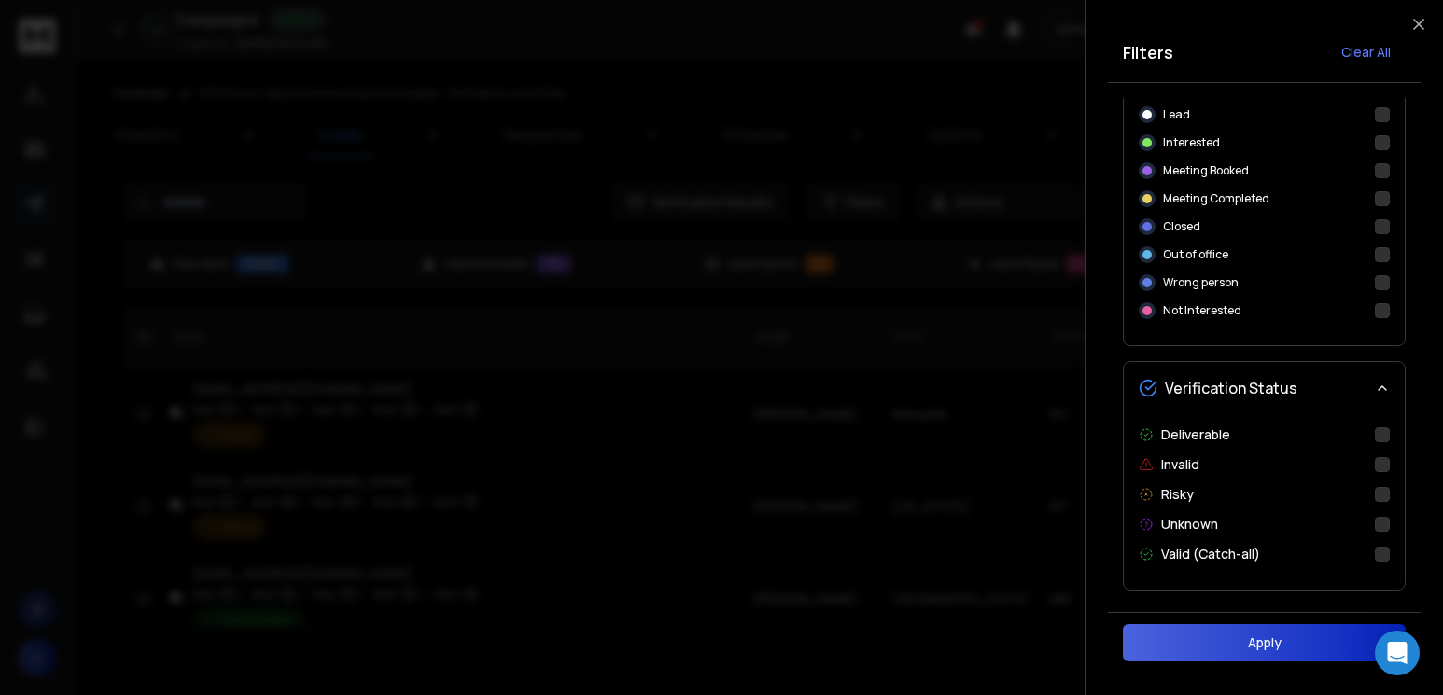
click at [1384, 556] on button "Valid (Catch-all)" at bounding box center [1382, 554] width 15 height 15
click at [1387, 435] on button "Deliverable" at bounding box center [1382, 434] width 15 height 15
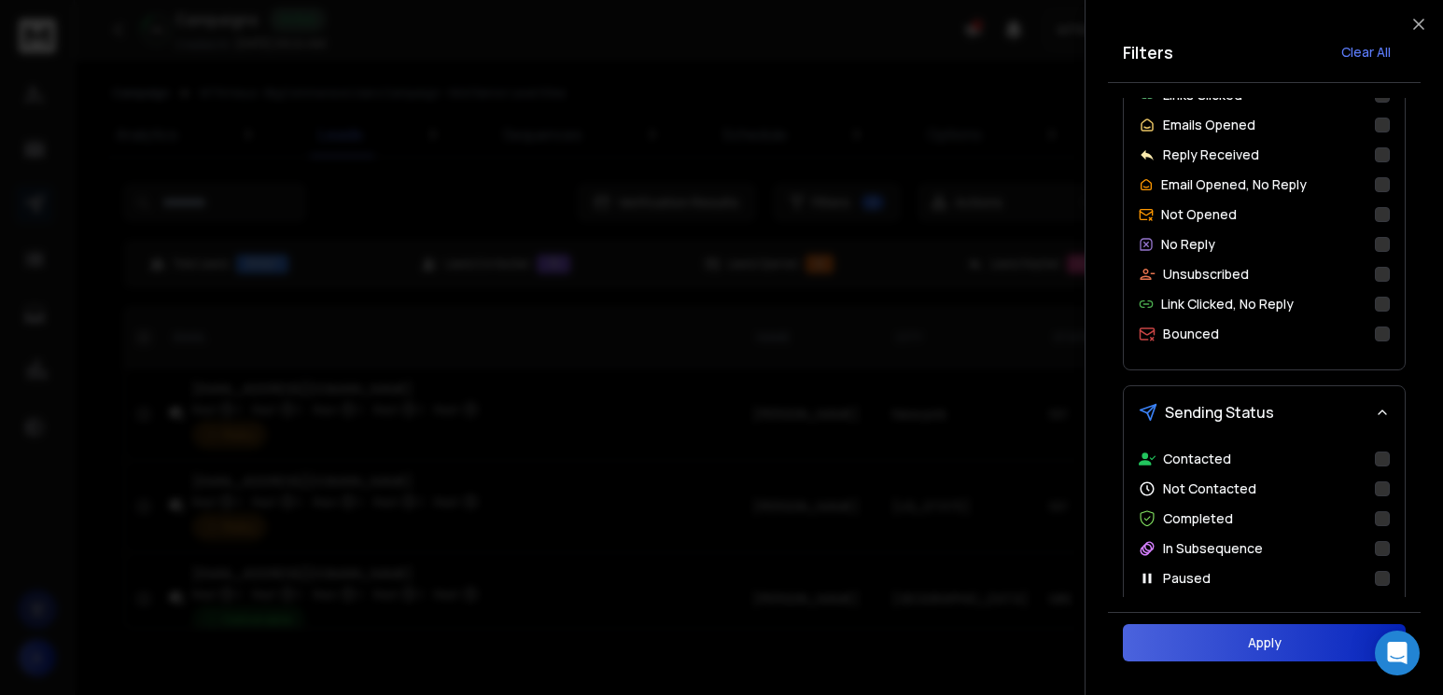
scroll to position [0, 0]
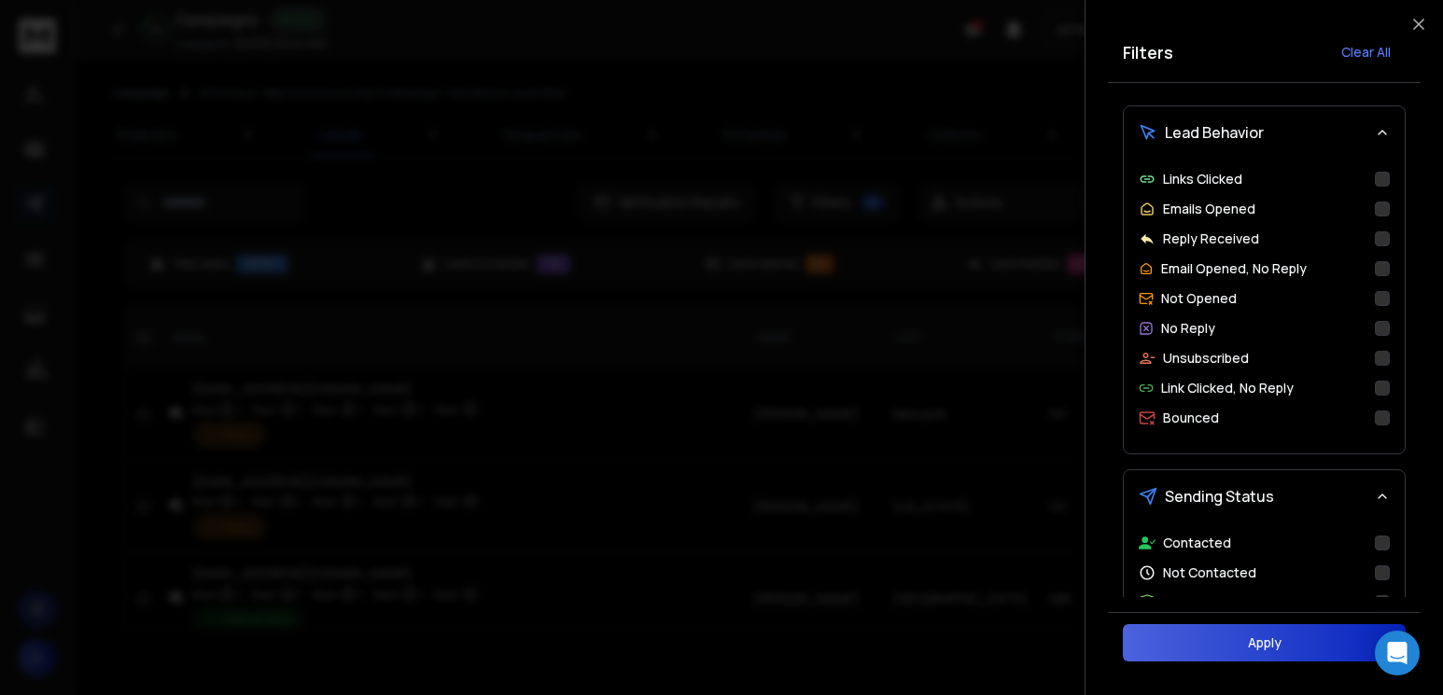
click at [1260, 642] on button "Apply" at bounding box center [1264, 642] width 283 height 37
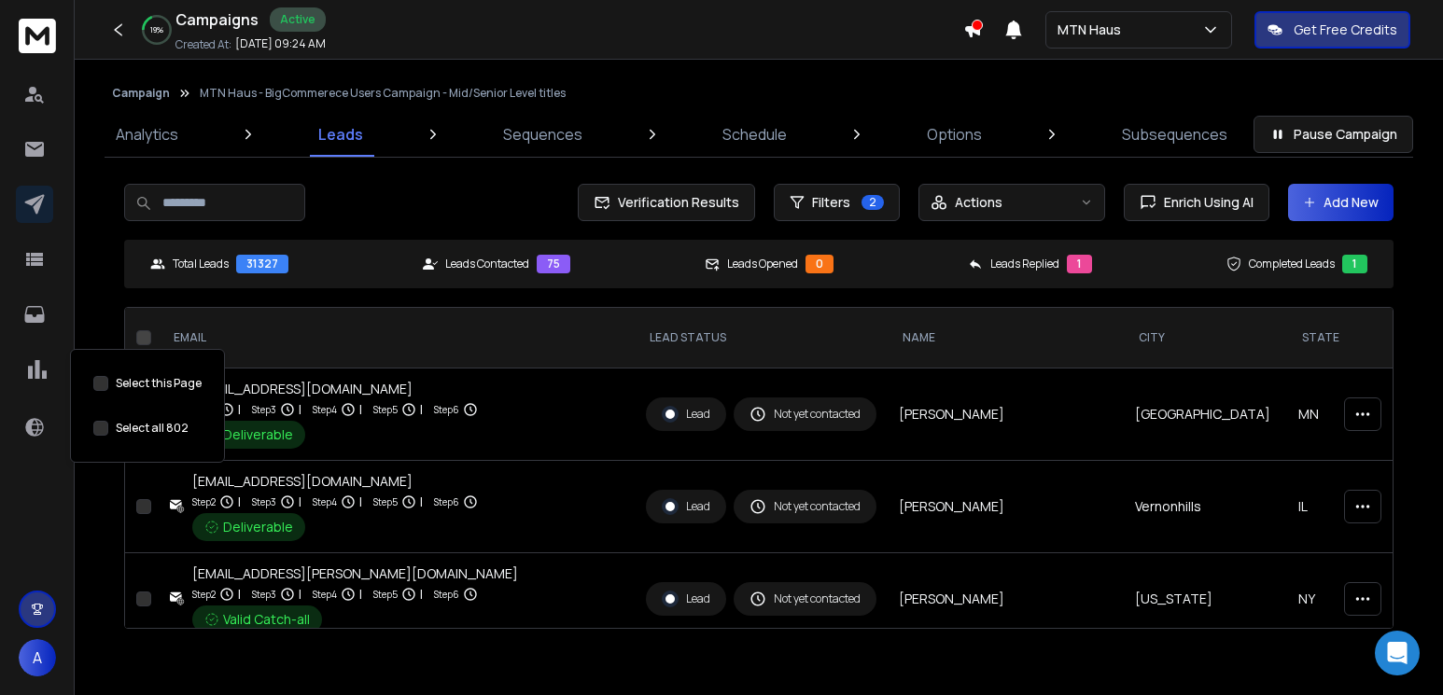
click at [105, 427] on button "Select this Page" at bounding box center [100, 428] width 15 height 15
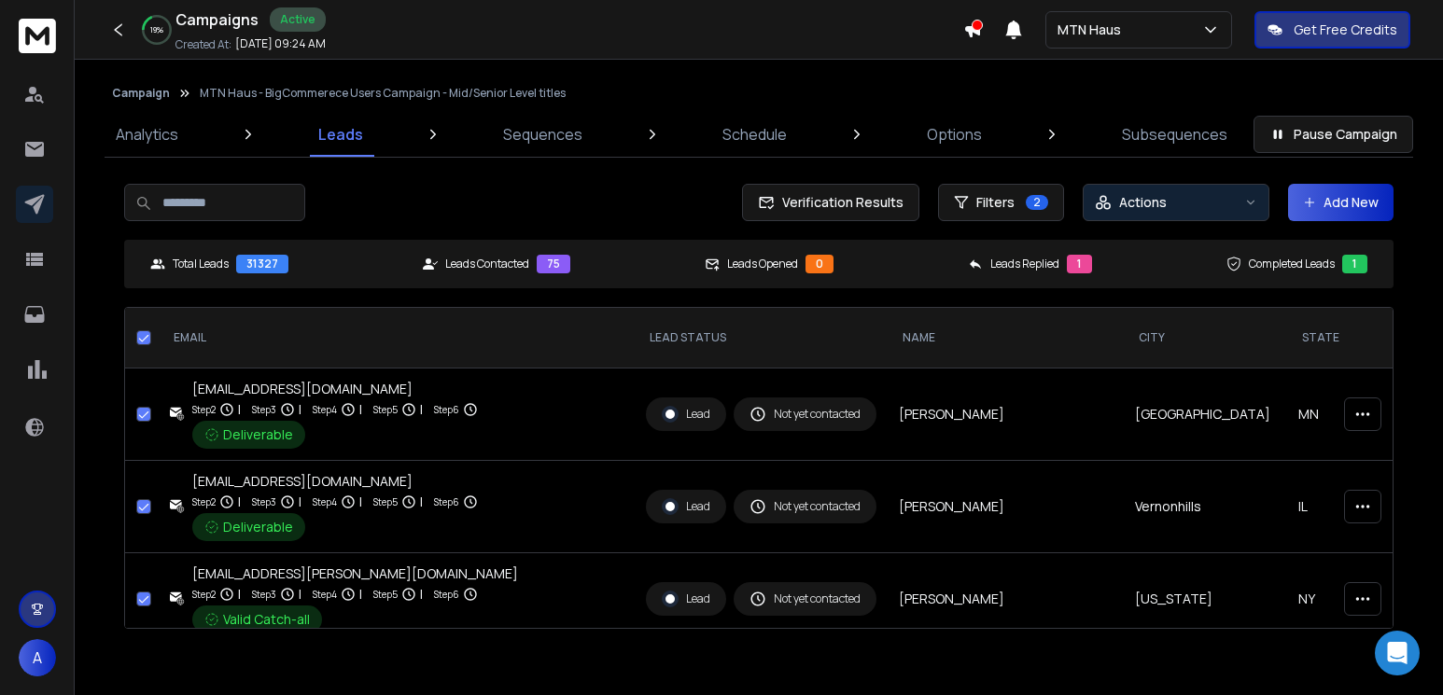
click at [1216, 198] on div "Actions" at bounding box center [1166, 202] width 142 height 19
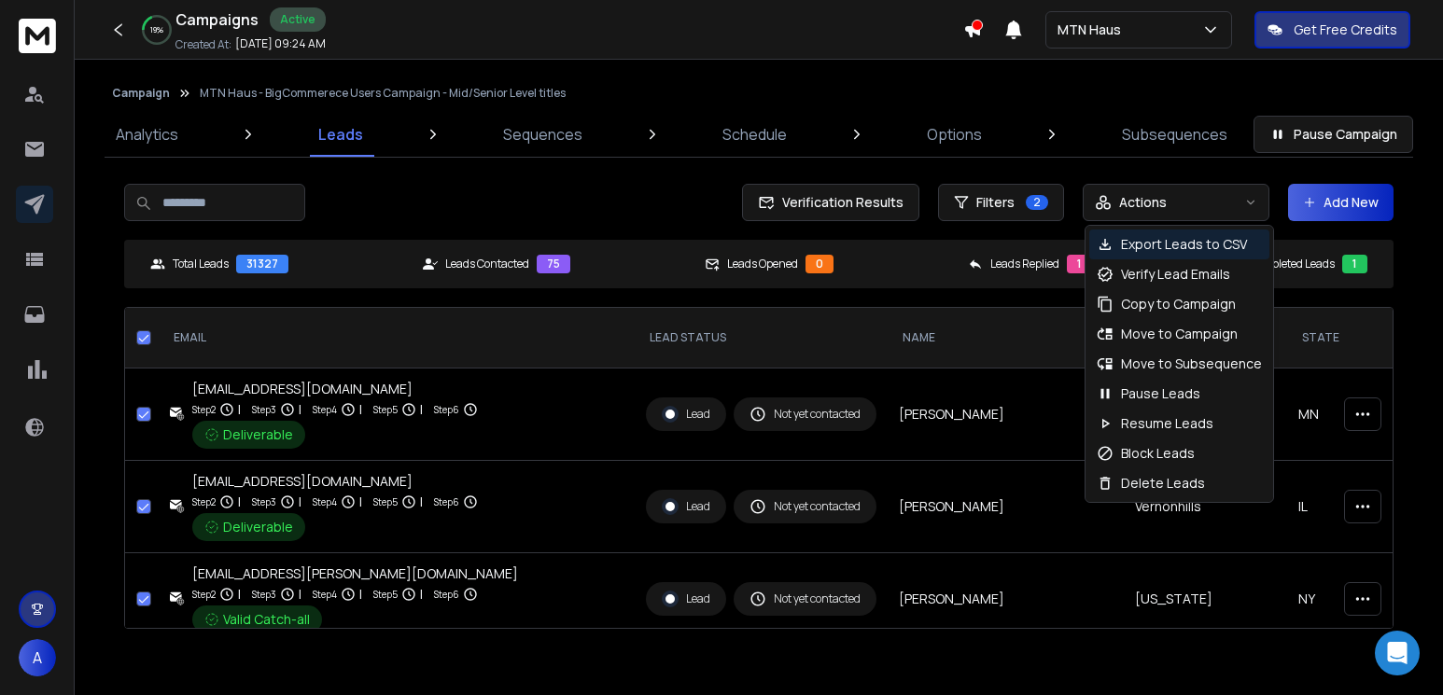
click at [1203, 243] on p "Export Leads to CSV" at bounding box center [1184, 244] width 126 height 19
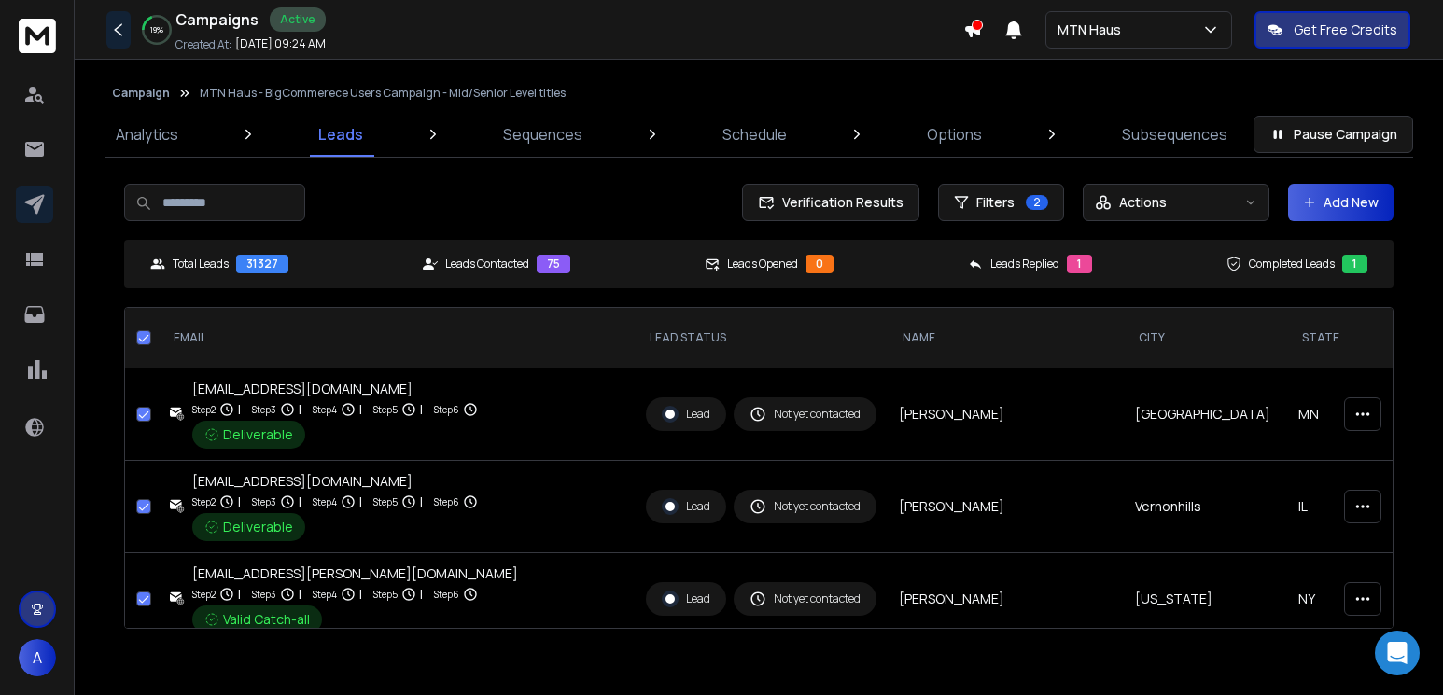
click at [110, 31] on icon at bounding box center [118, 29] width 17 height 17
